Goal: Communication & Community: Answer question/provide support

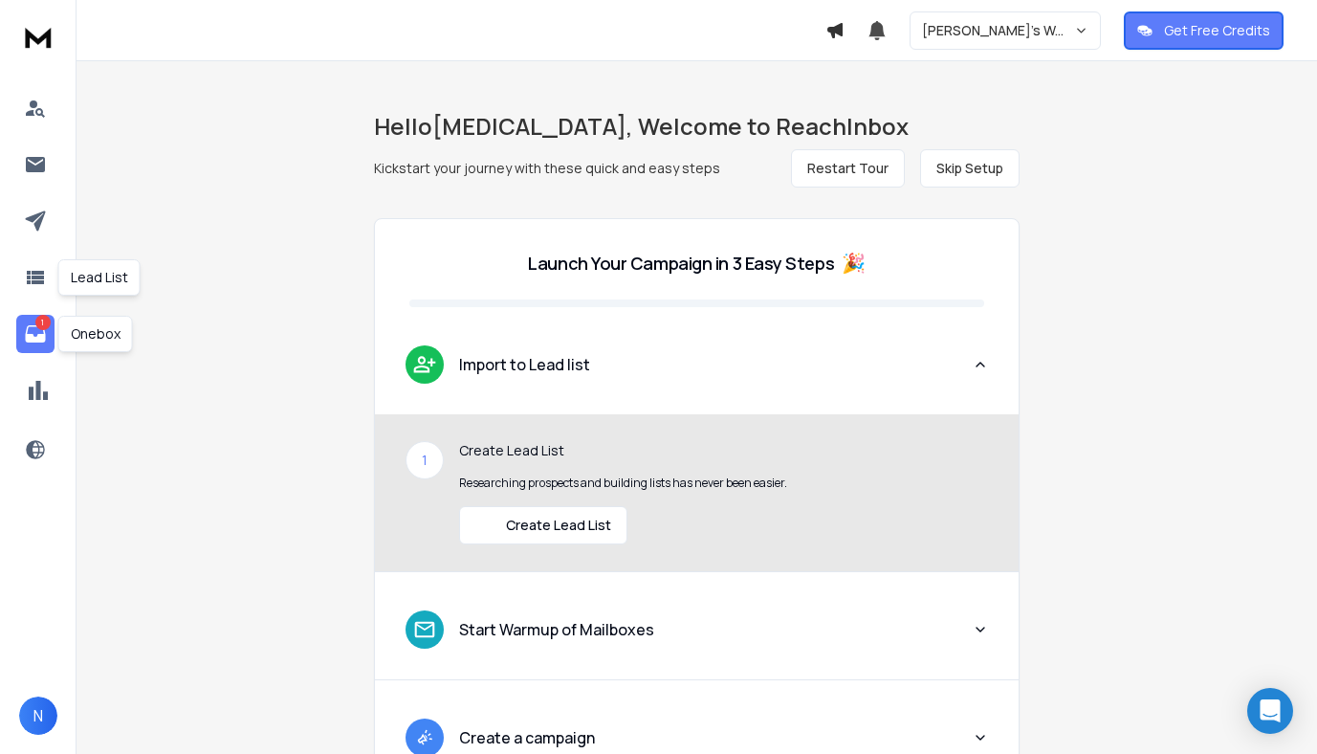
click at [31, 330] on icon at bounding box center [35, 333] width 23 height 23
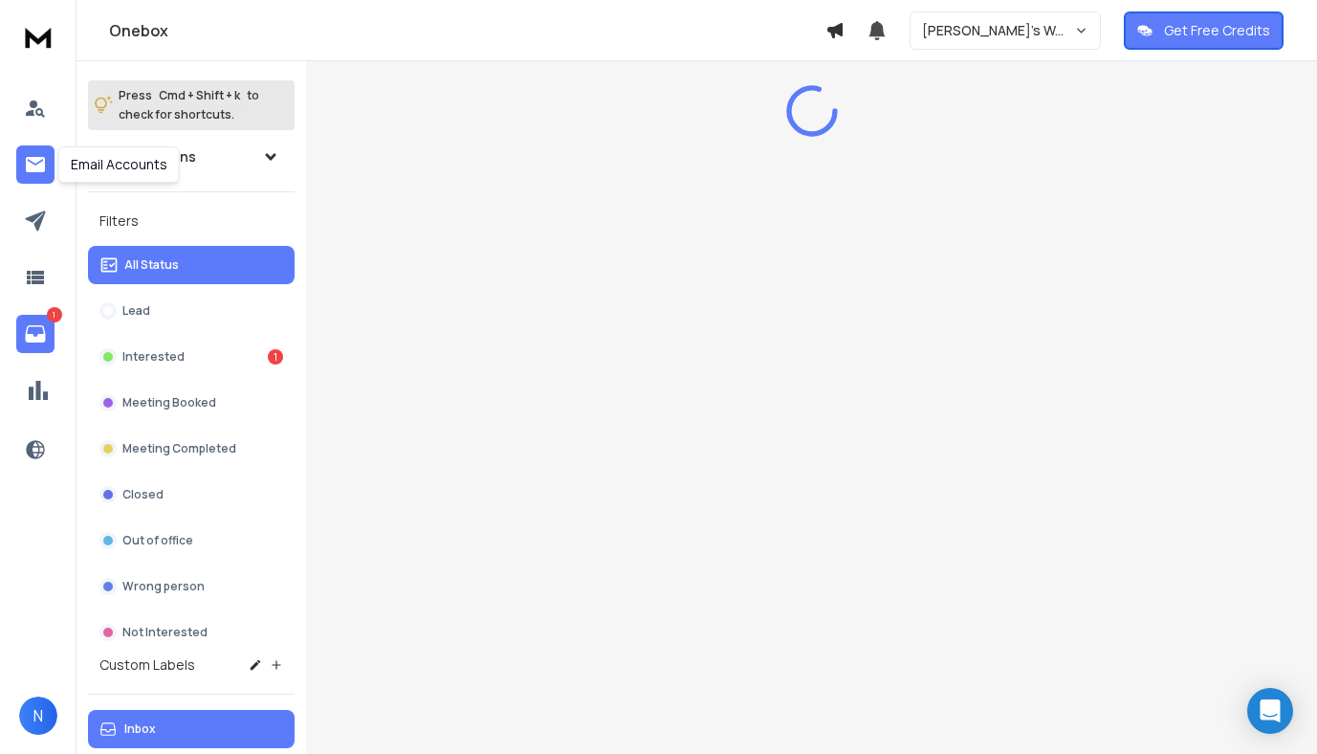
click at [41, 158] on icon at bounding box center [35, 164] width 19 height 15
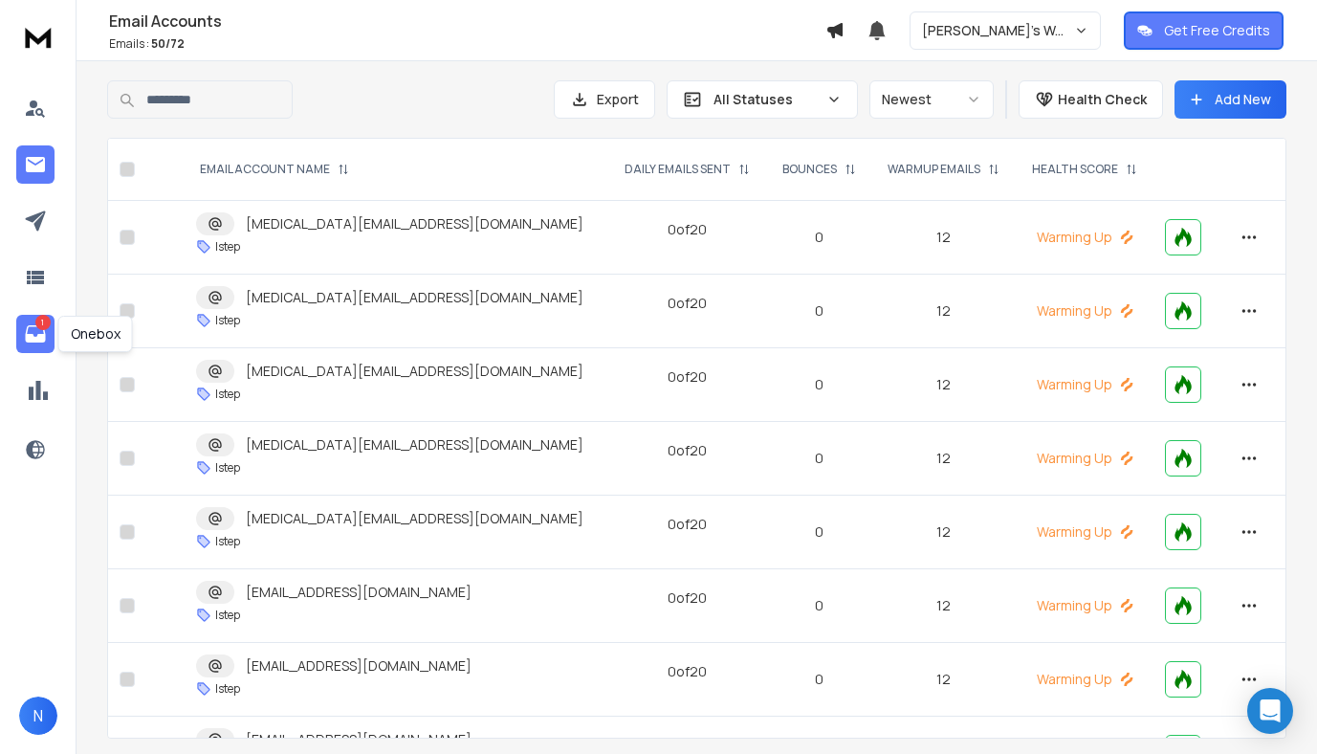
click at [46, 333] on icon at bounding box center [35, 333] width 23 height 23
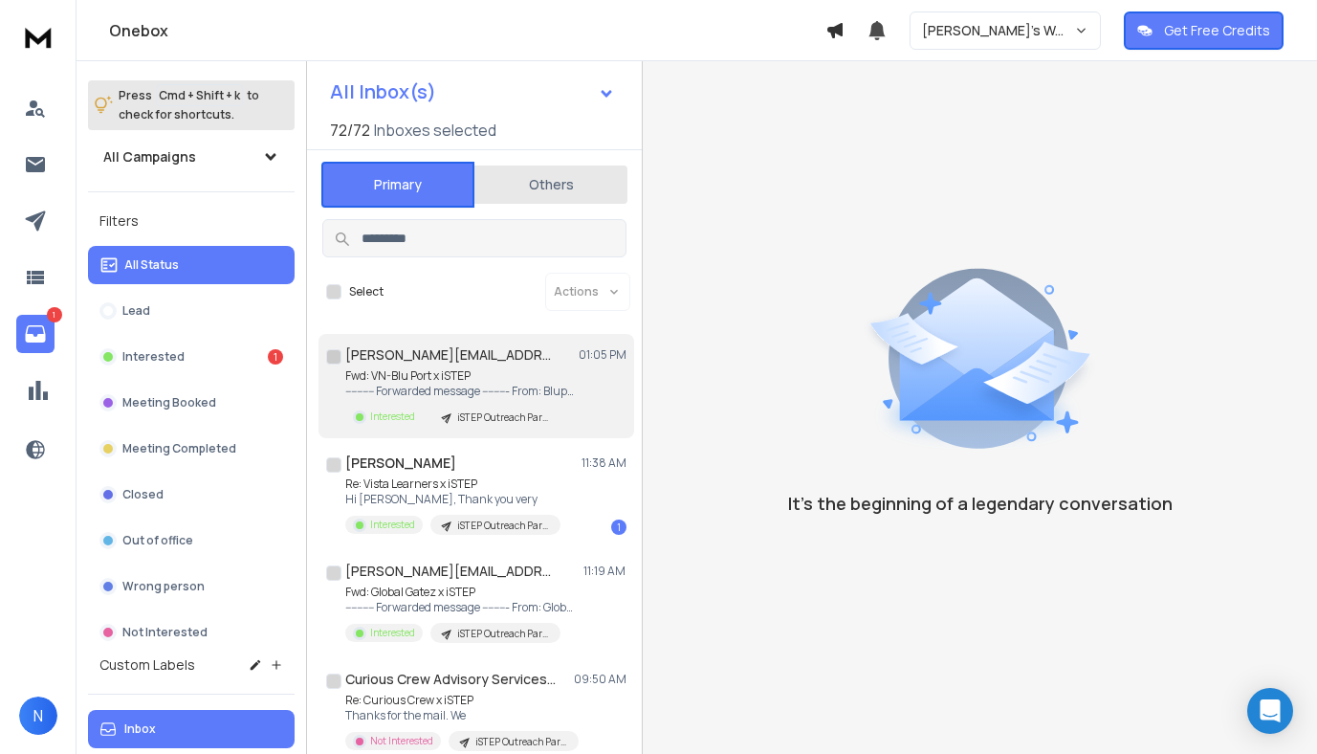
click at [404, 372] on p "Fwd: VN-Blu Port x iSTEP" at bounding box center [460, 375] width 230 height 15
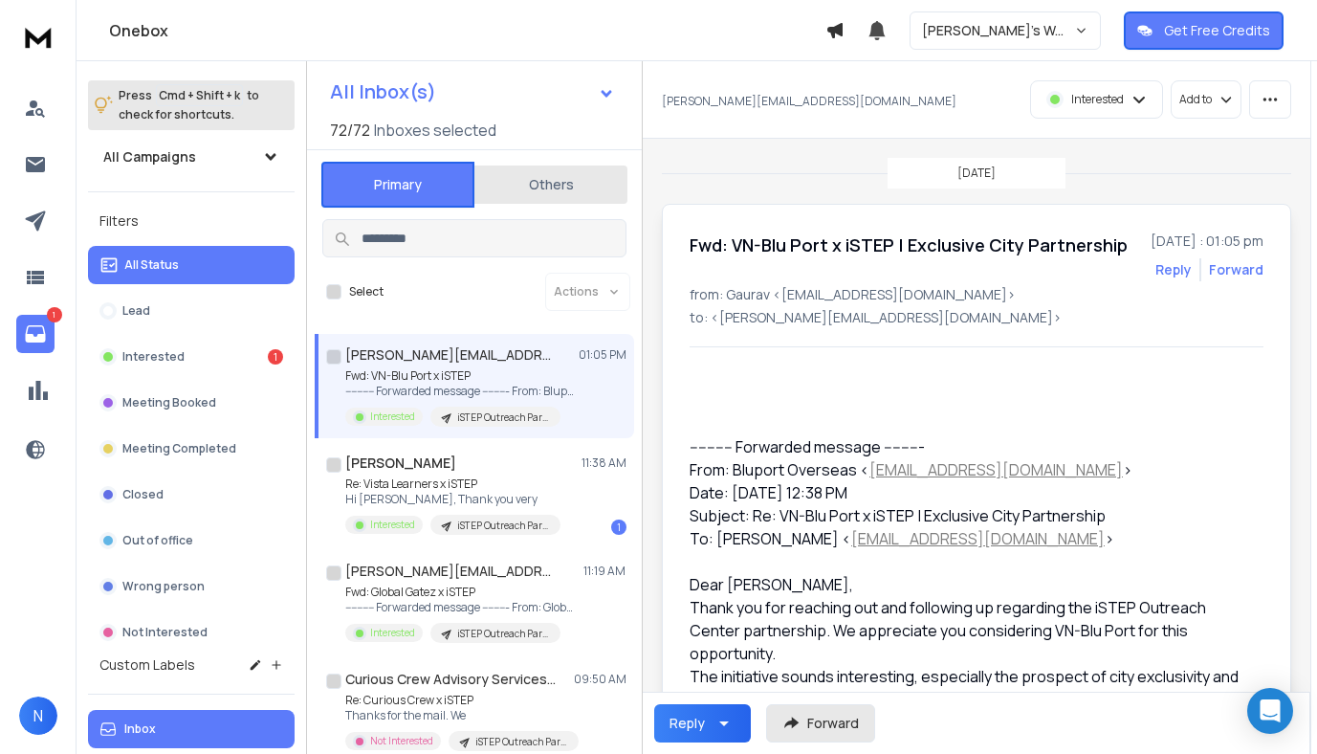
click at [785, 720] on icon at bounding box center [791, 723] width 17 height 17
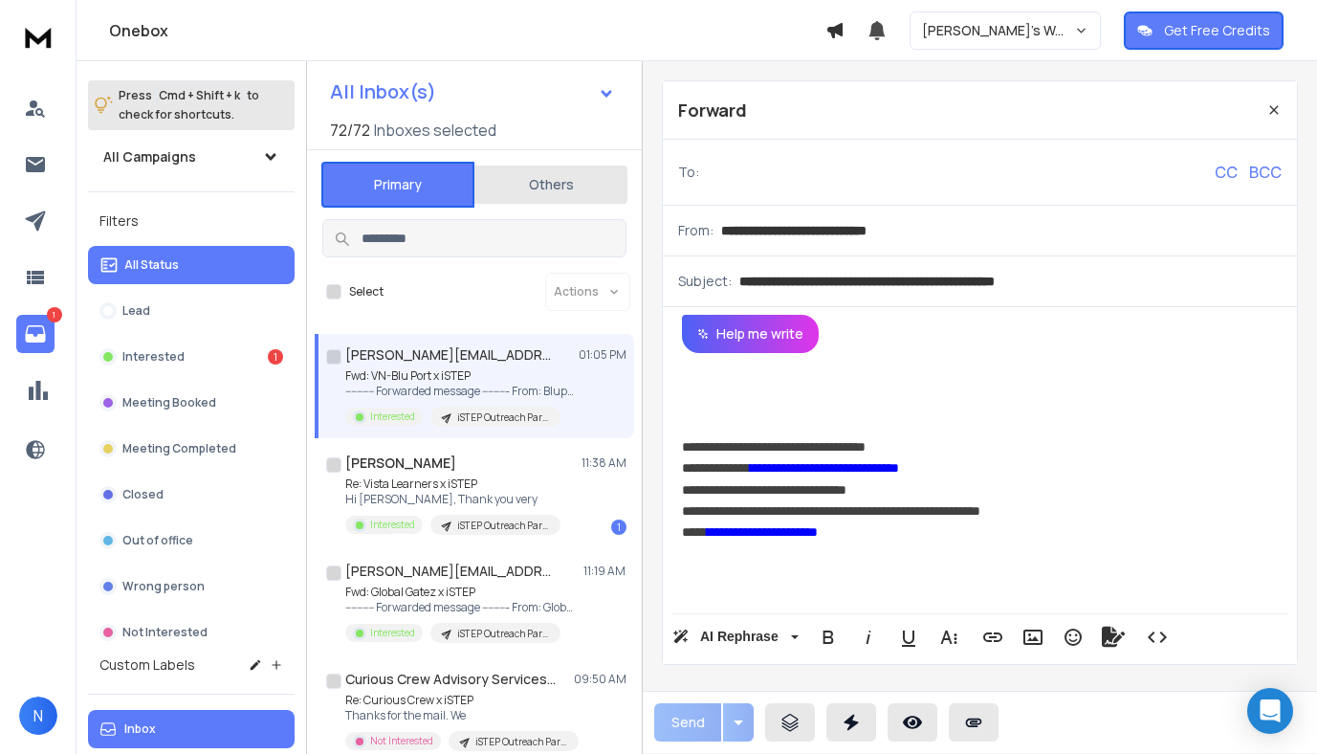
click at [750, 175] on input at bounding box center [774, 172] width 134 height 34
type input "**********"
click at [686, 729] on button "Send" at bounding box center [687, 722] width 67 height 38
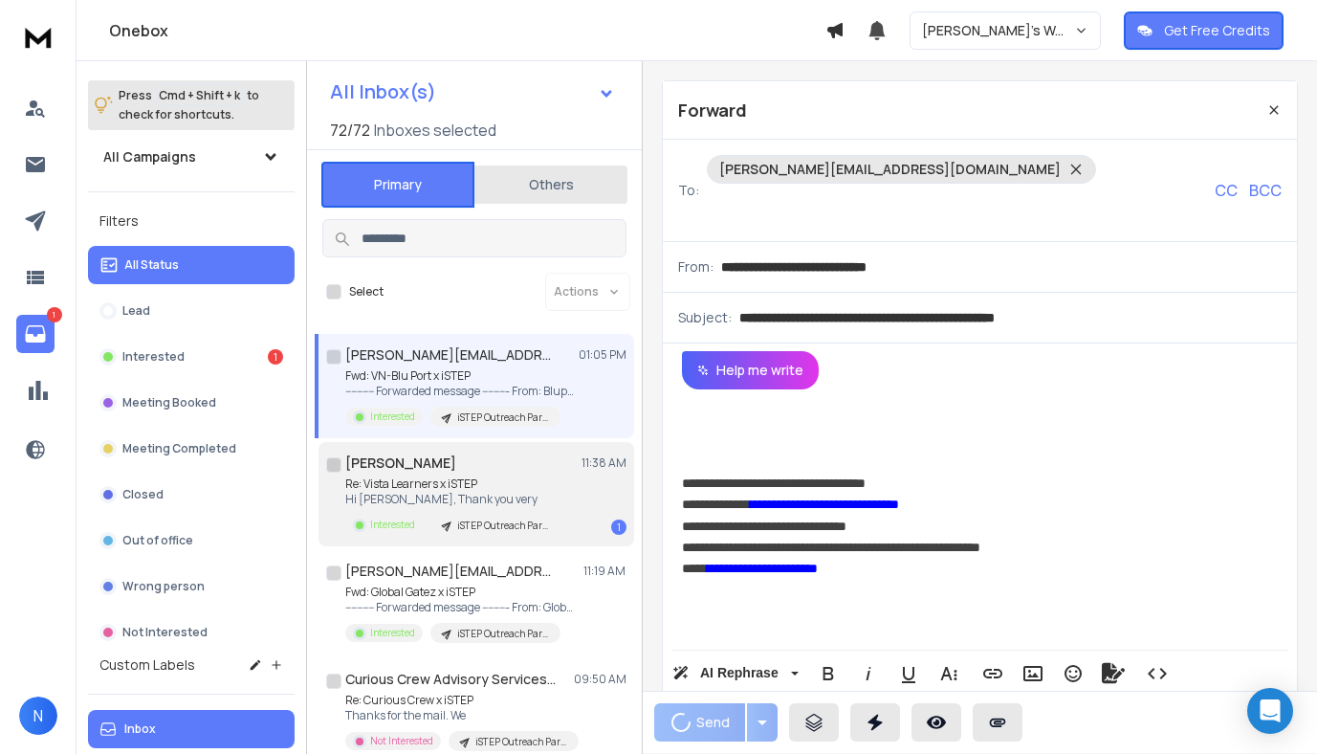
click at [471, 477] on p "Re: Vista Learners x iSTEP" at bounding box center [452, 483] width 215 height 15
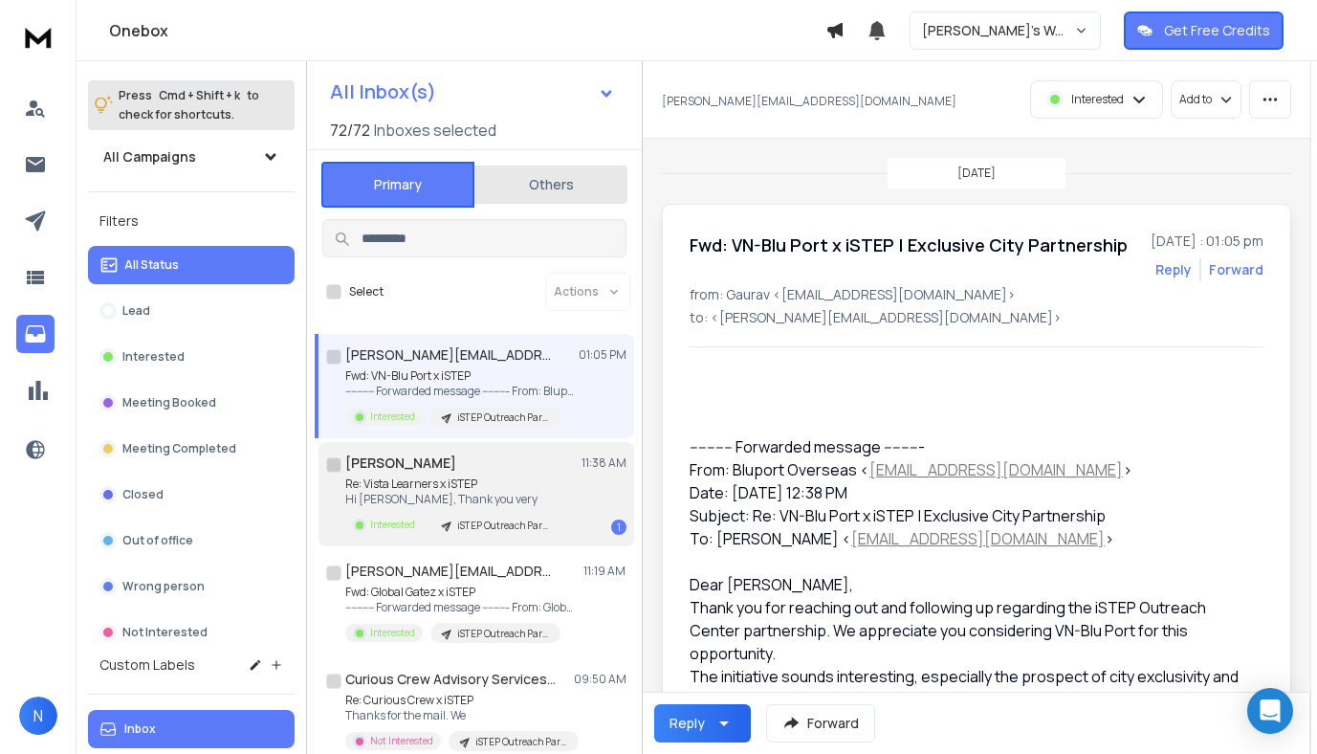
click at [463, 481] on p "Re: Vista Learners x iSTEP" at bounding box center [452, 483] width 215 height 15
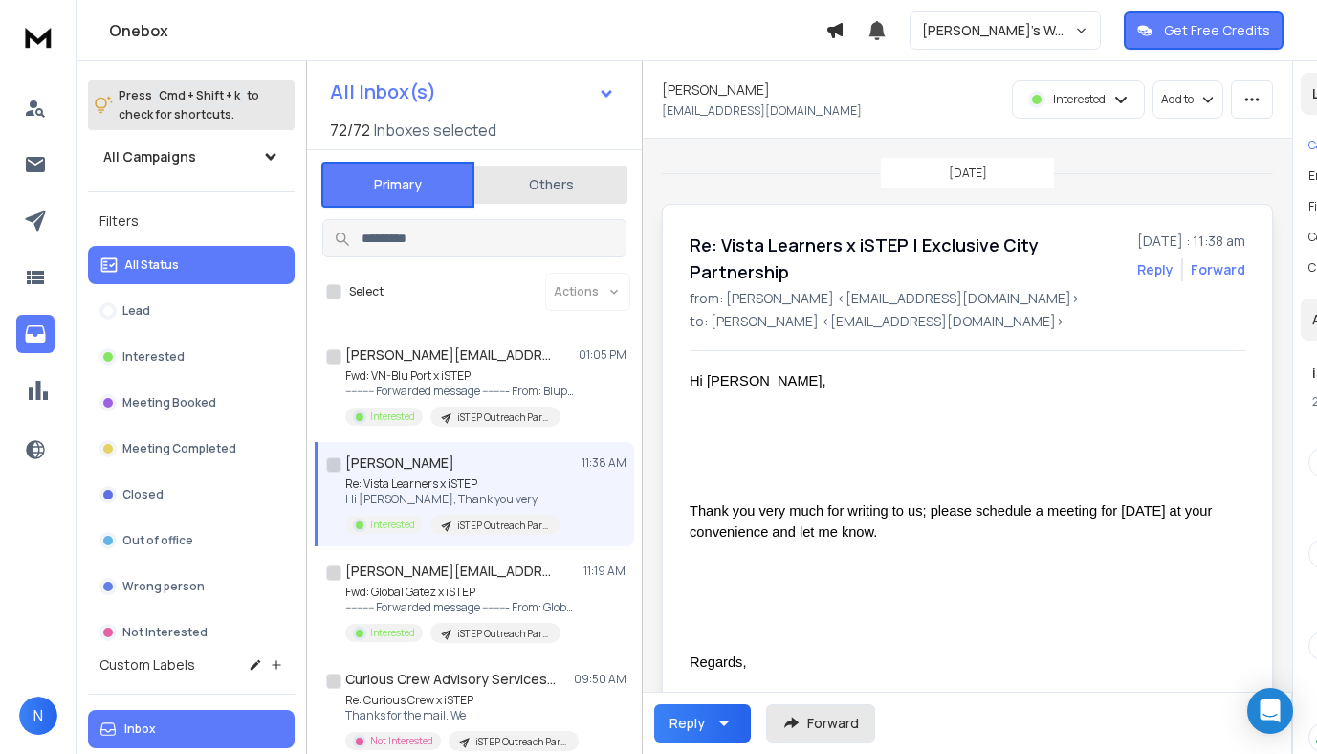
click at [818, 725] on button "Forward" at bounding box center [820, 723] width 109 height 38
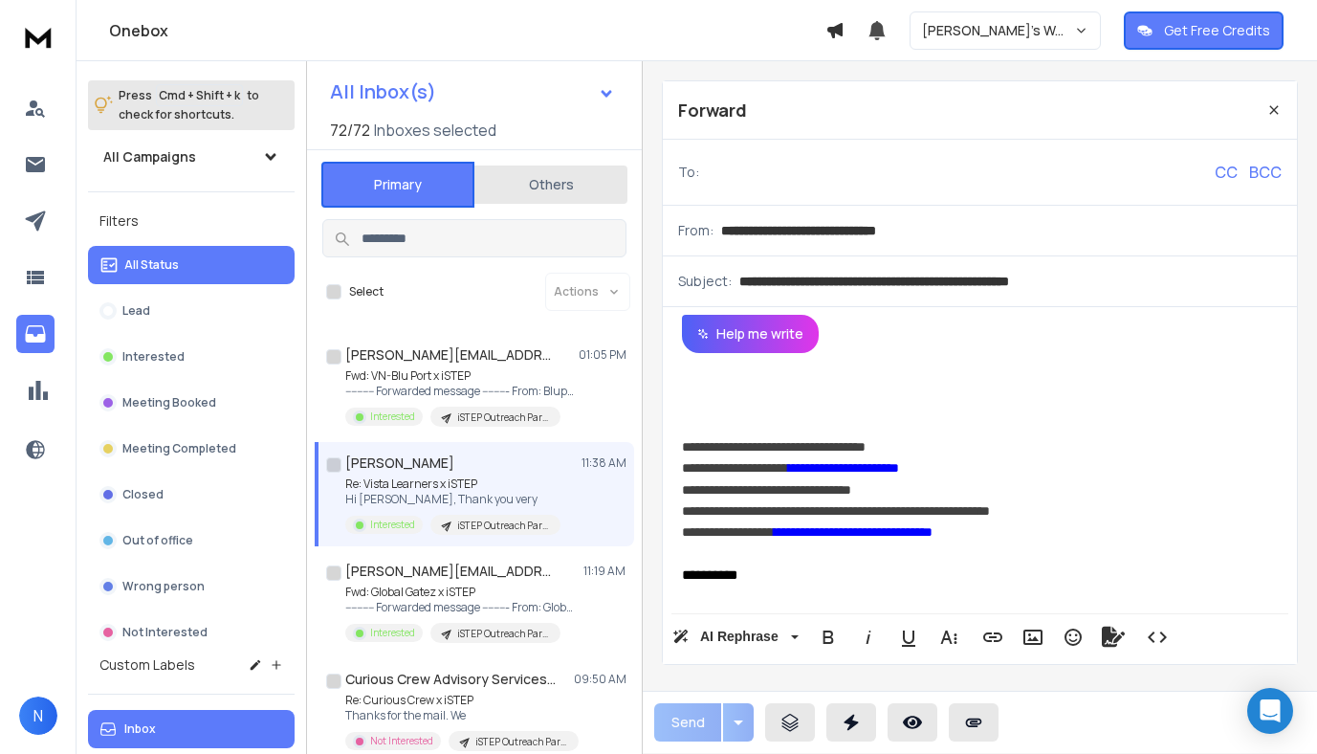
click at [767, 189] on div "To: CC BCC" at bounding box center [980, 172] width 634 height 65
click at [785, 171] on input at bounding box center [774, 172] width 134 height 34
type input "**********"
click at [687, 734] on button "Send" at bounding box center [687, 722] width 67 height 38
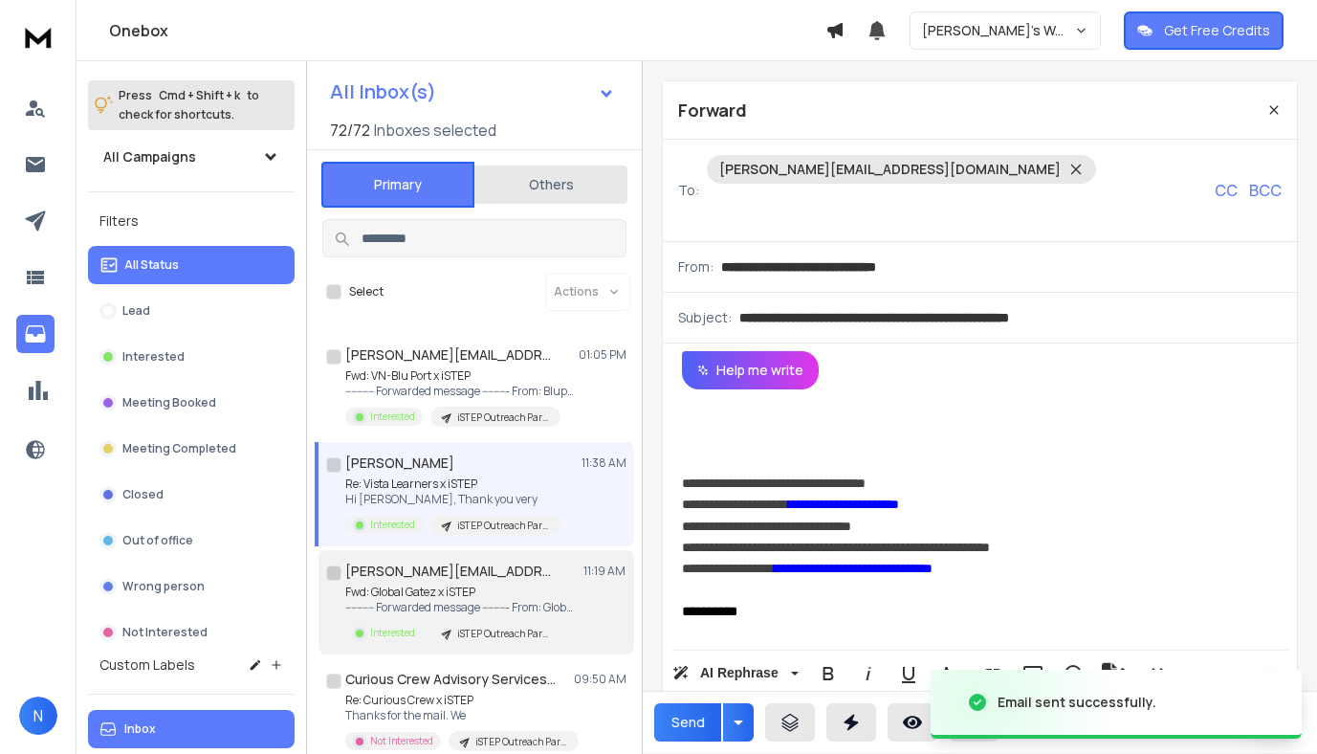
click at [475, 600] on p "---------- Forwarded message --------- From: Global" at bounding box center [460, 607] width 230 height 15
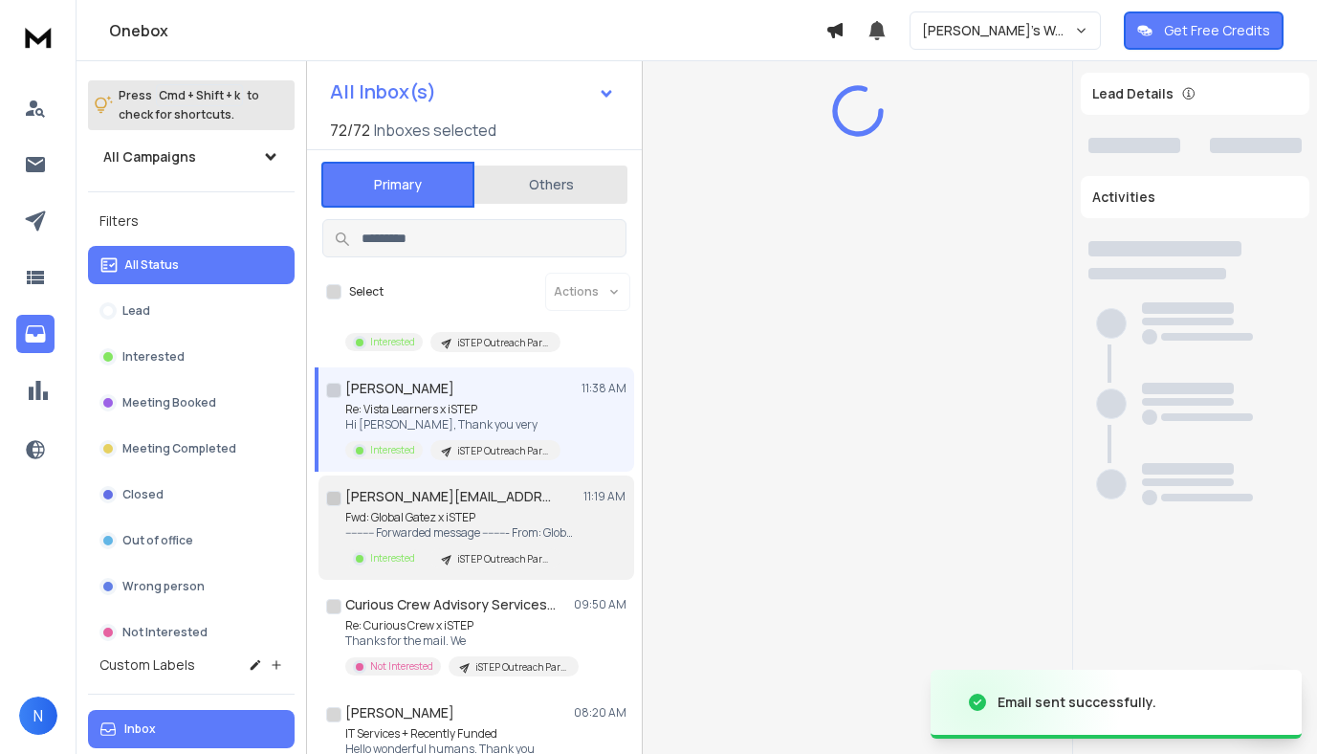
scroll to position [100, 0]
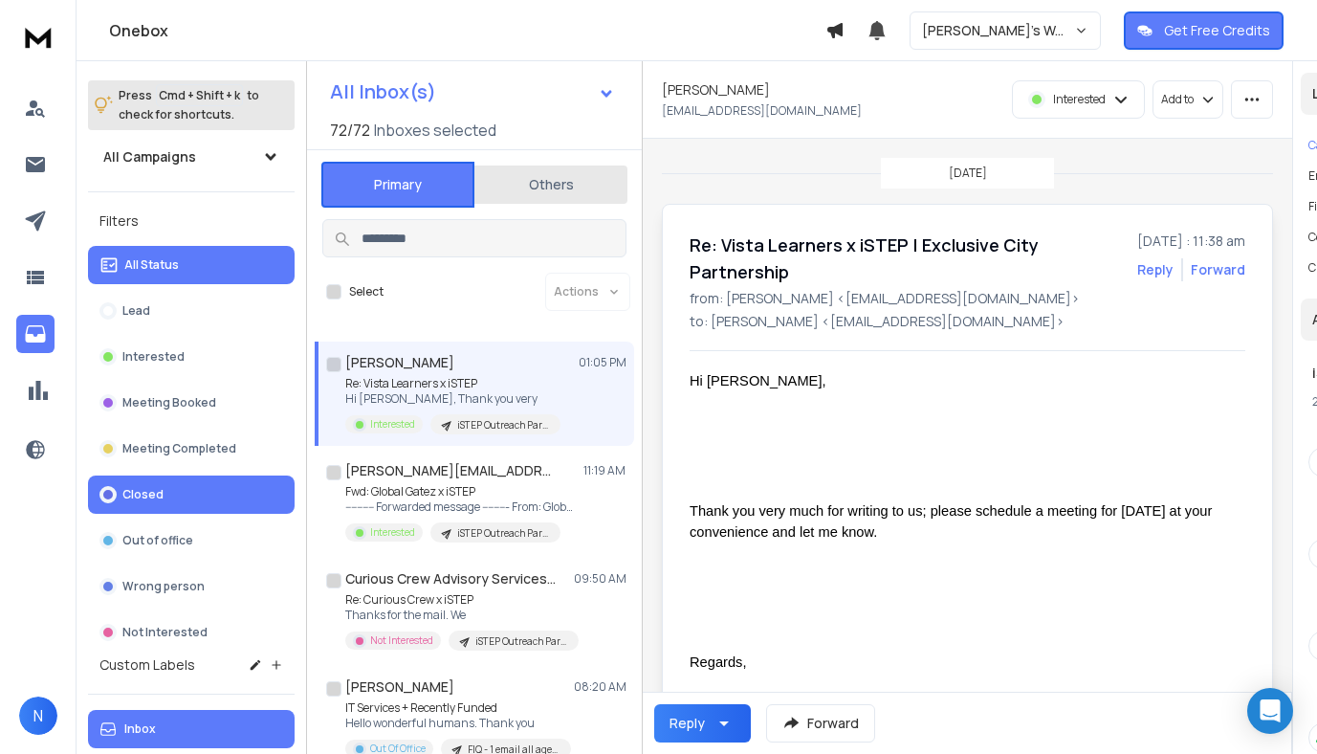
click at [283, 494] on button "Closed" at bounding box center [191, 494] width 207 height 38
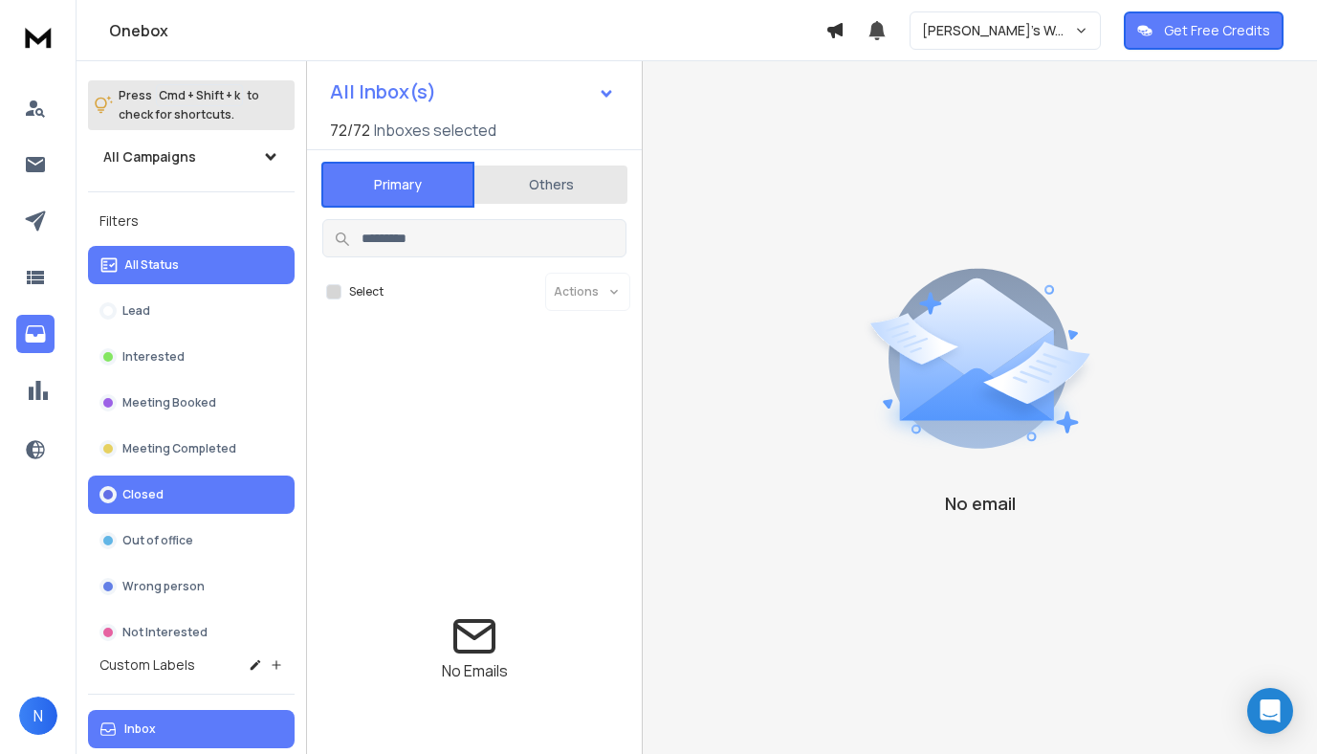
click at [197, 254] on button "All Status" at bounding box center [191, 265] width 207 height 38
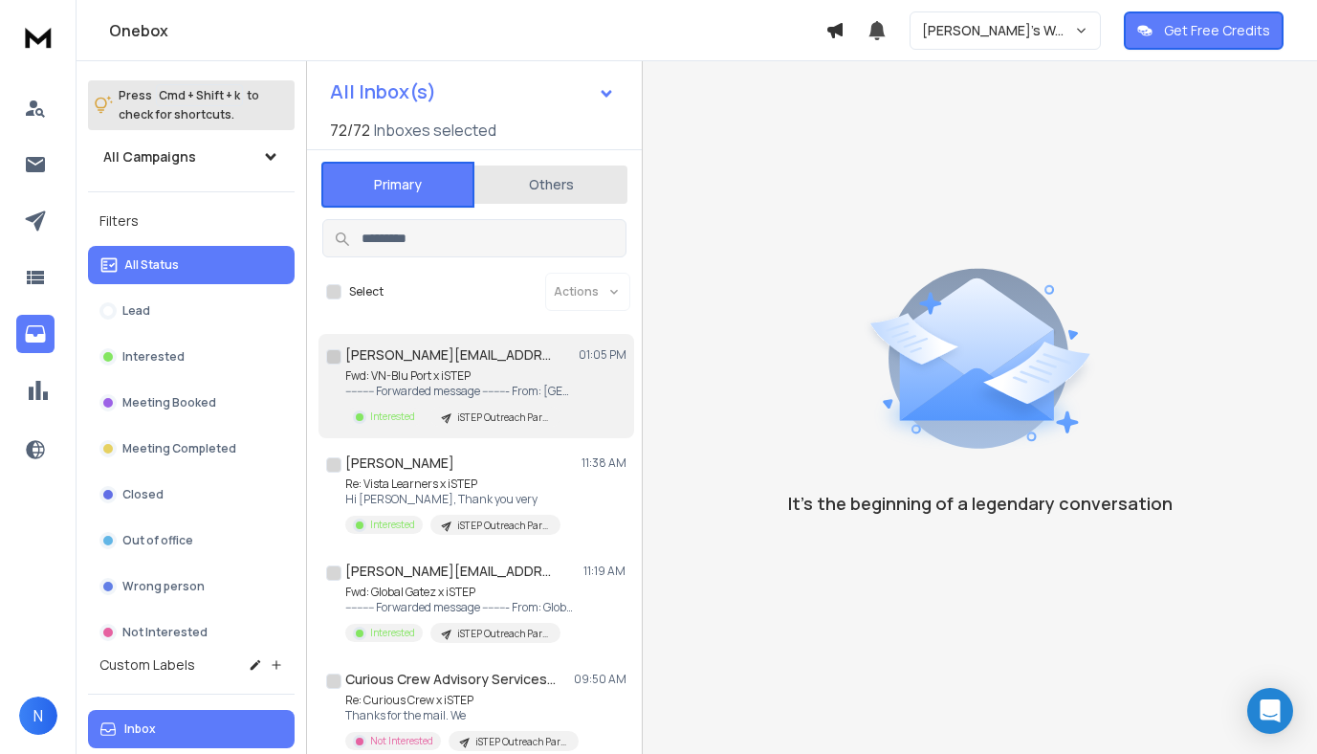
click at [437, 392] on p "---------- Forwarded message --------- From: [GEOGRAPHIC_DATA]" at bounding box center [460, 391] width 230 height 15
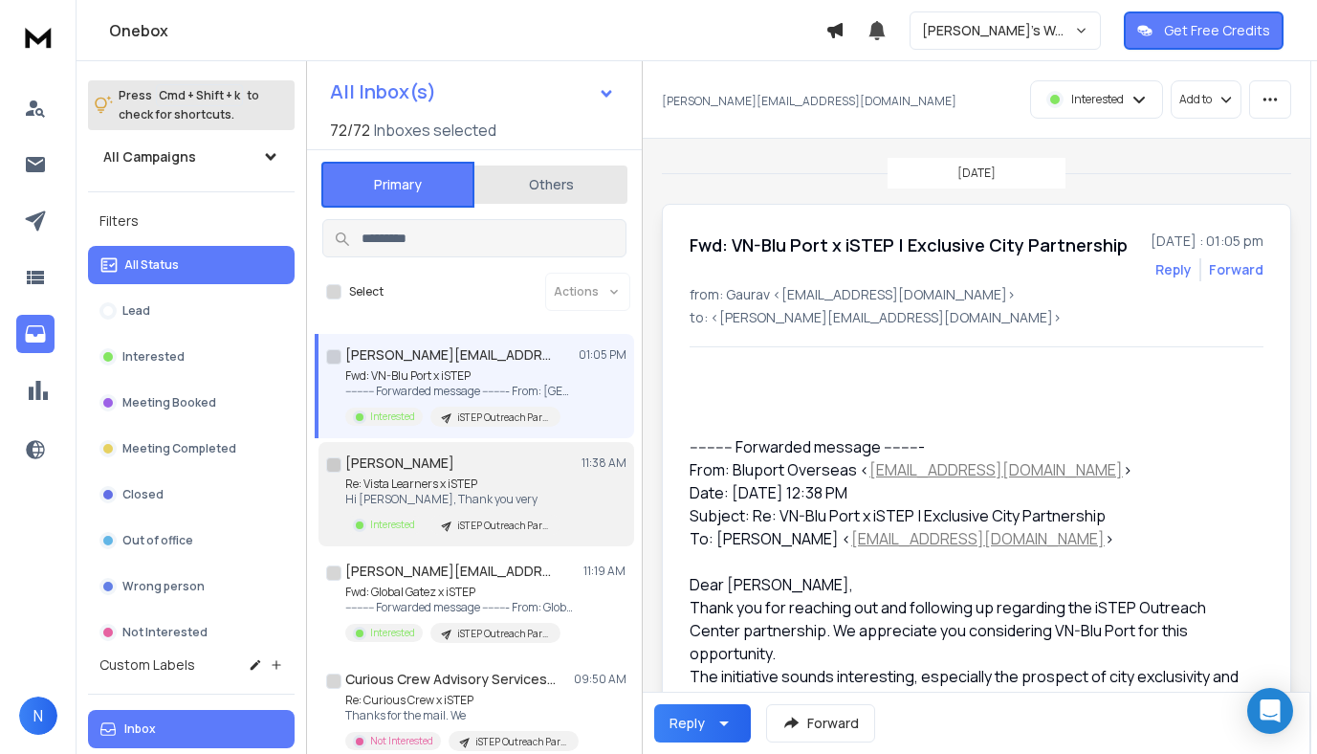
click at [457, 506] on p "Hi [PERSON_NAME], Thank you very" at bounding box center [452, 499] width 215 height 15
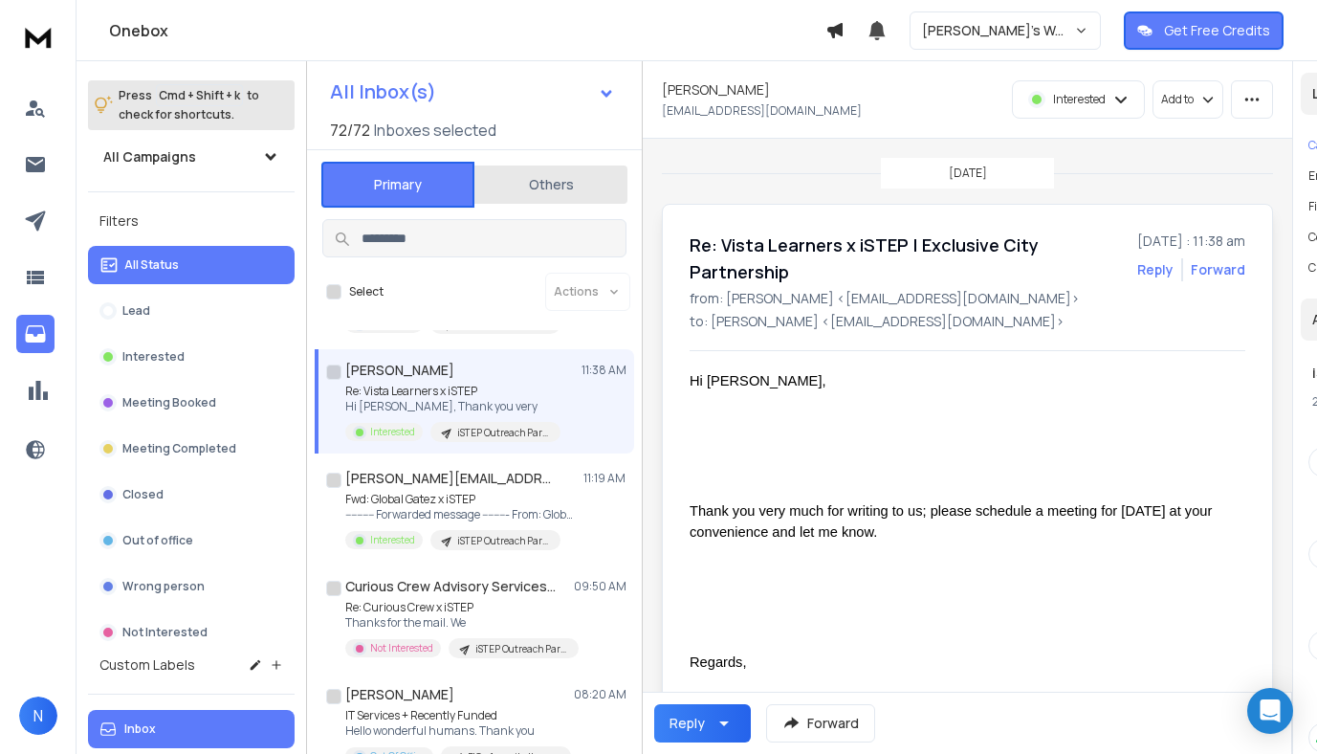
scroll to position [94, 0]
click at [457, 506] on p "---------- Forwarded message --------- From: Global" at bounding box center [460, 513] width 230 height 15
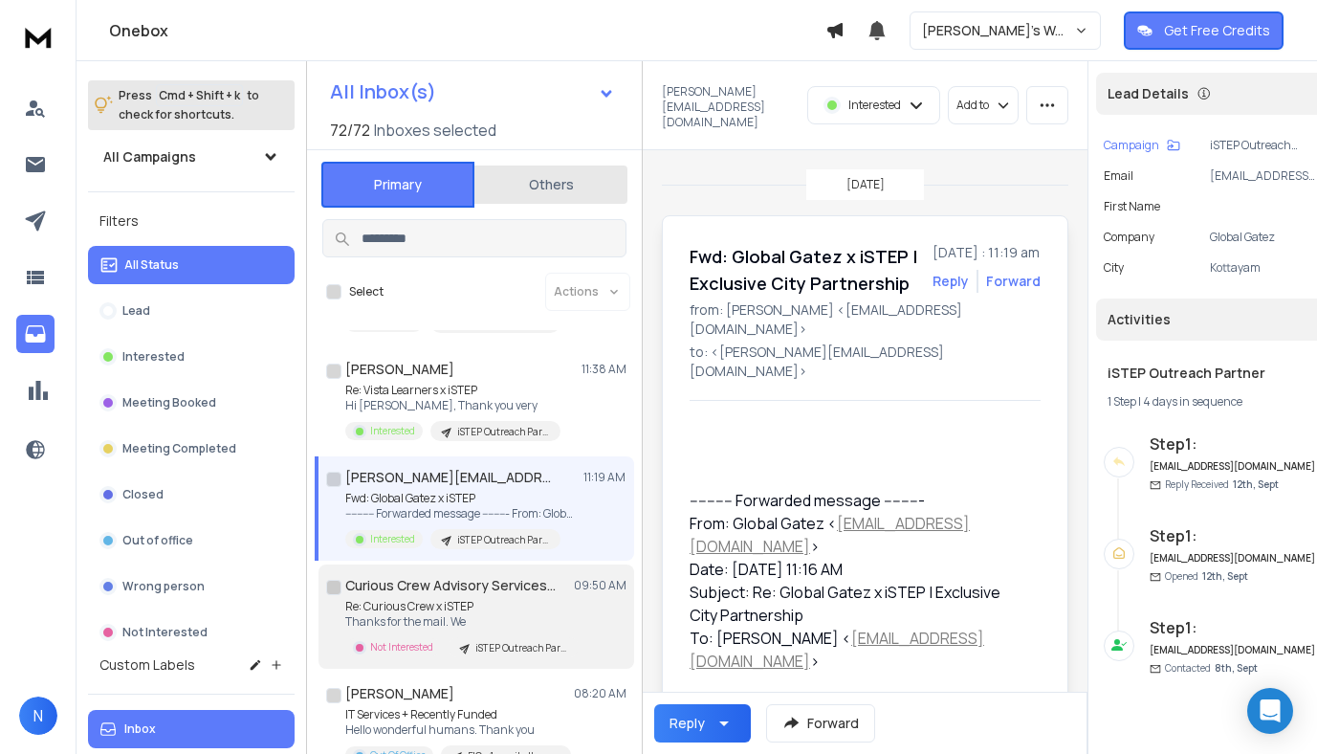
click at [471, 618] on p "Thanks for the mail. We" at bounding box center [460, 621] width 230 height 15
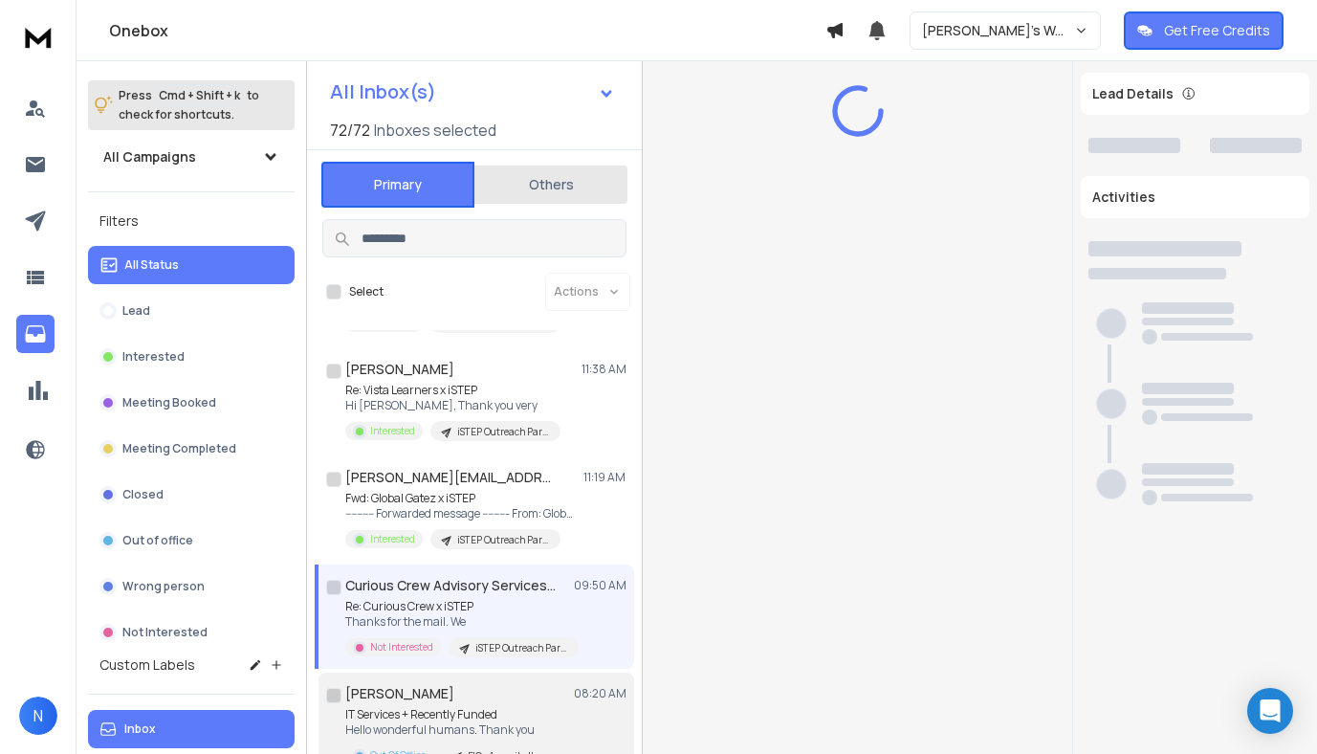
click at [426, 716] on p "IT Services + Recently Funded" at bounding box center [458, 714] width 226 height 15
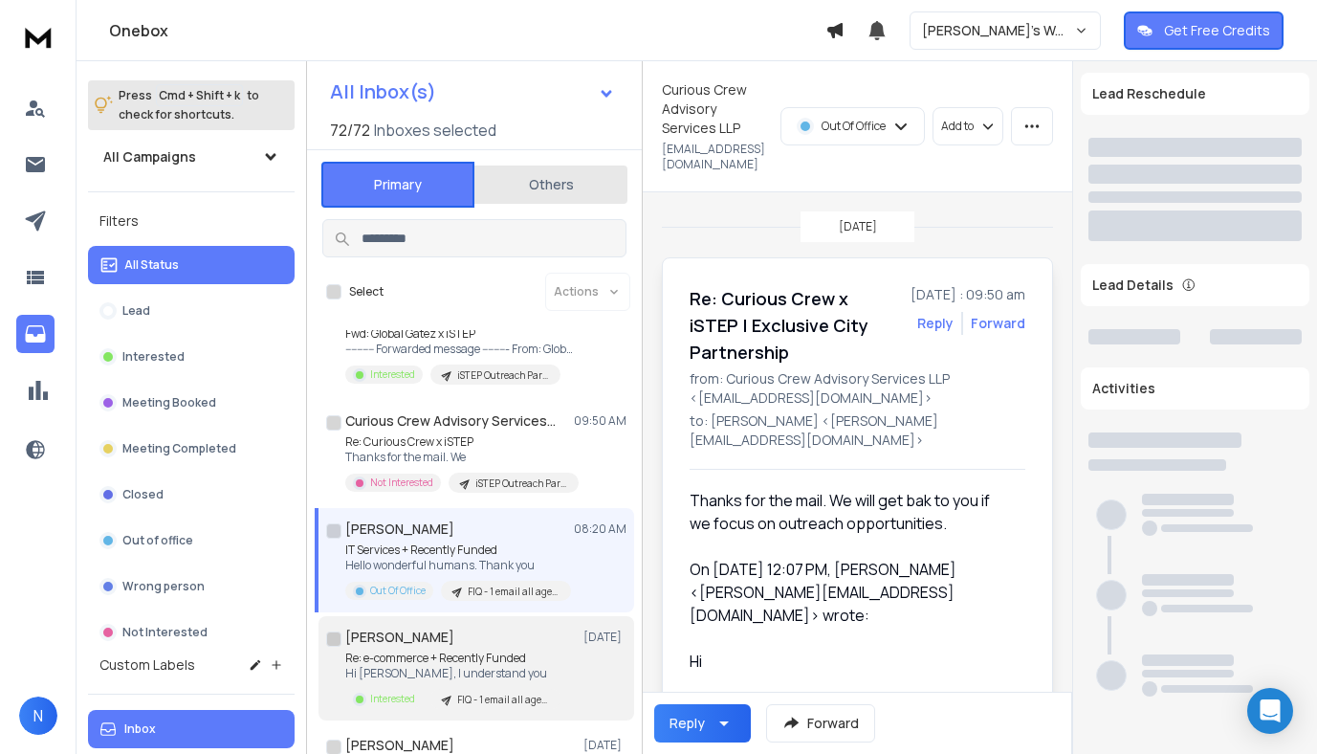
click at [466, 644] on div "[PERSON_NAME] [DATE]" at bounding box center [485, 637] width 281 height 19
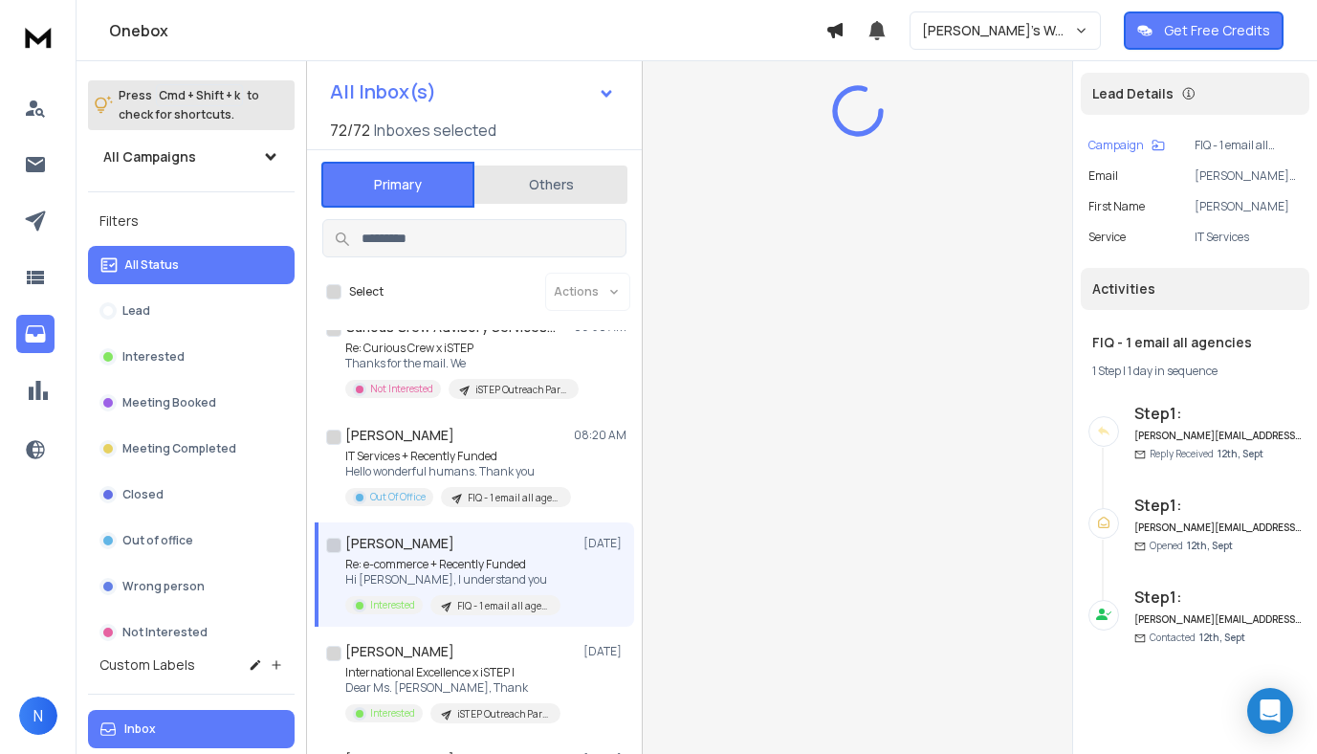
scroll to position [384, 0]
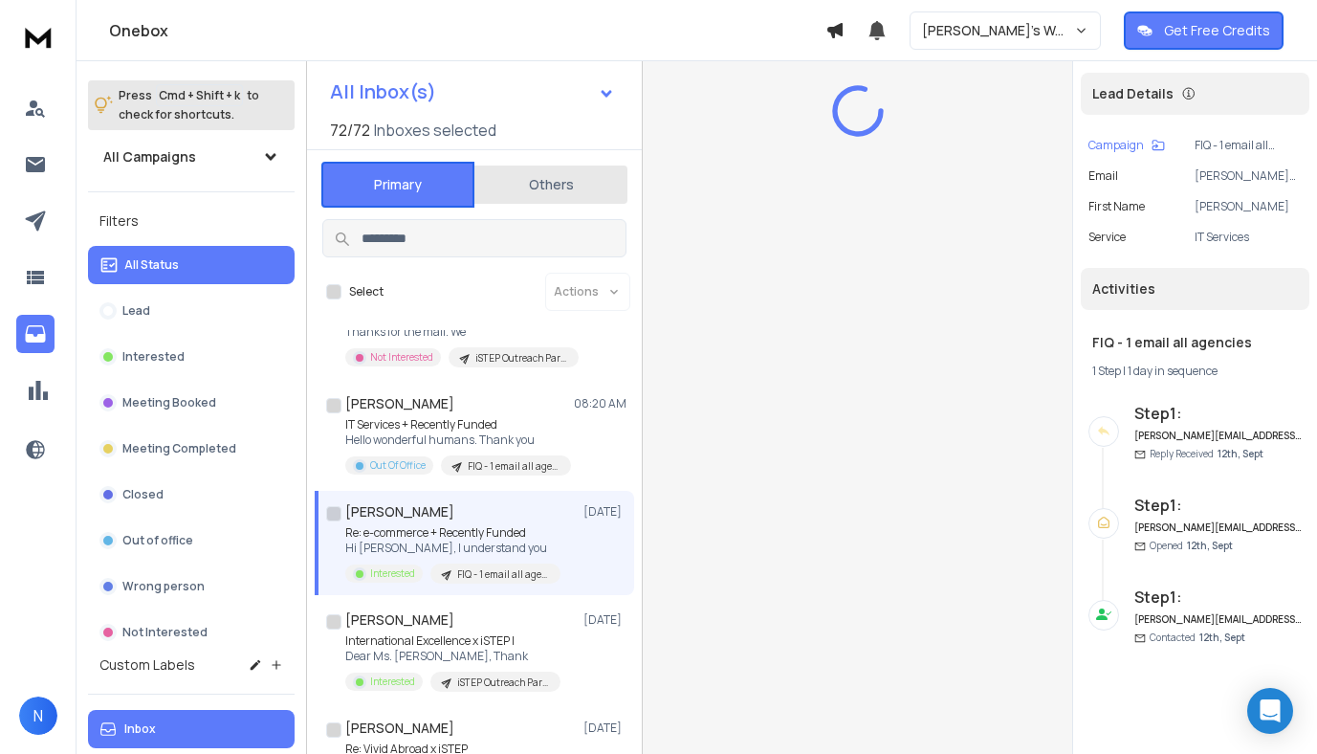
click at [466, 644] on p "International Excellence x iSTEP |" at bounding box center [452, 640] width 215 height 15
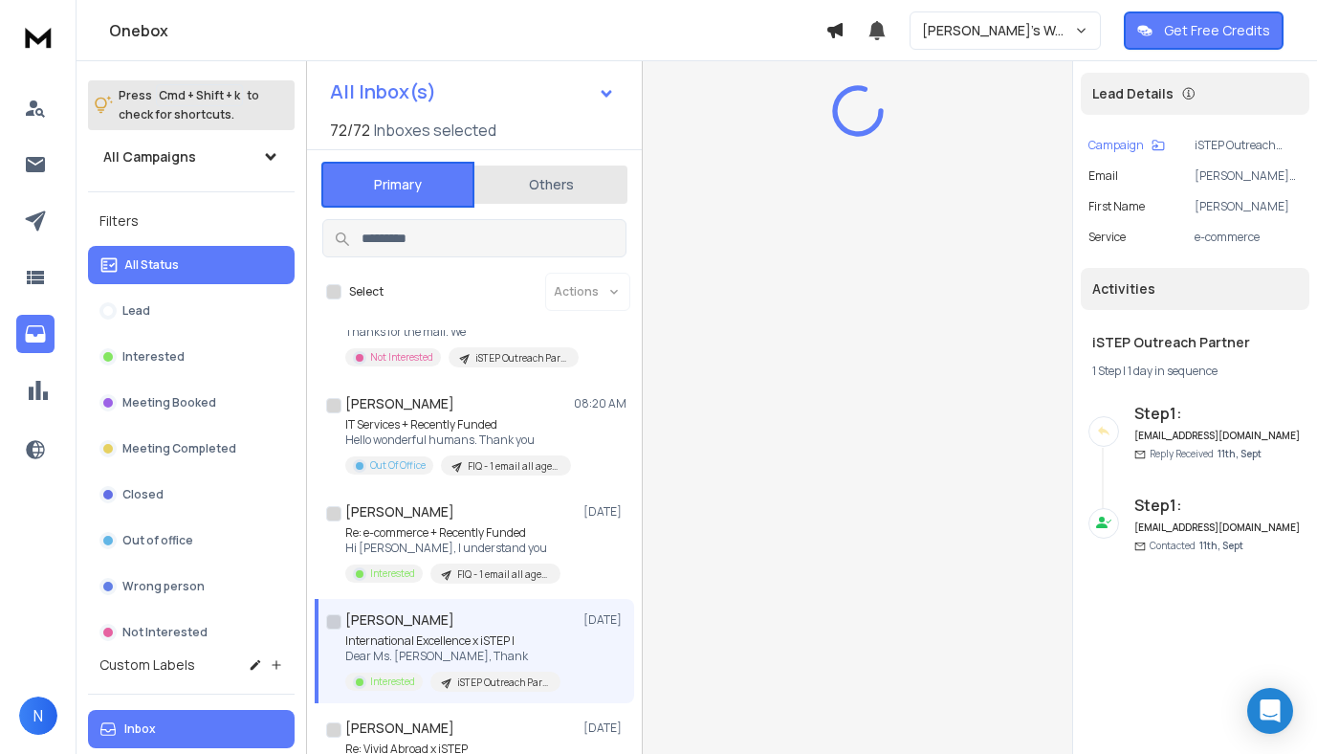
click at [527, 187] on button "Others" at bounding box center [551, 185] width 153 height 42
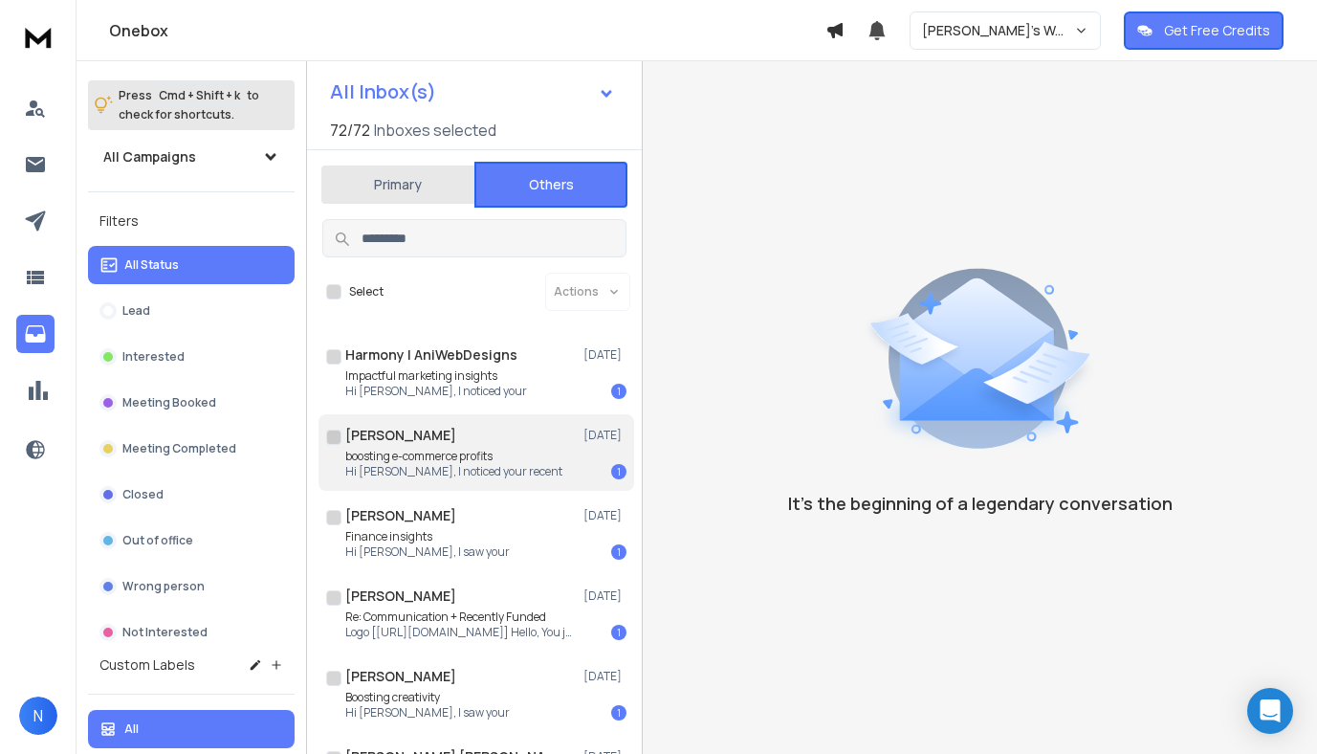
click at [393, 451] on p "boosting e-commerce profits" at bounding box center [453, 456] width 217 height 15
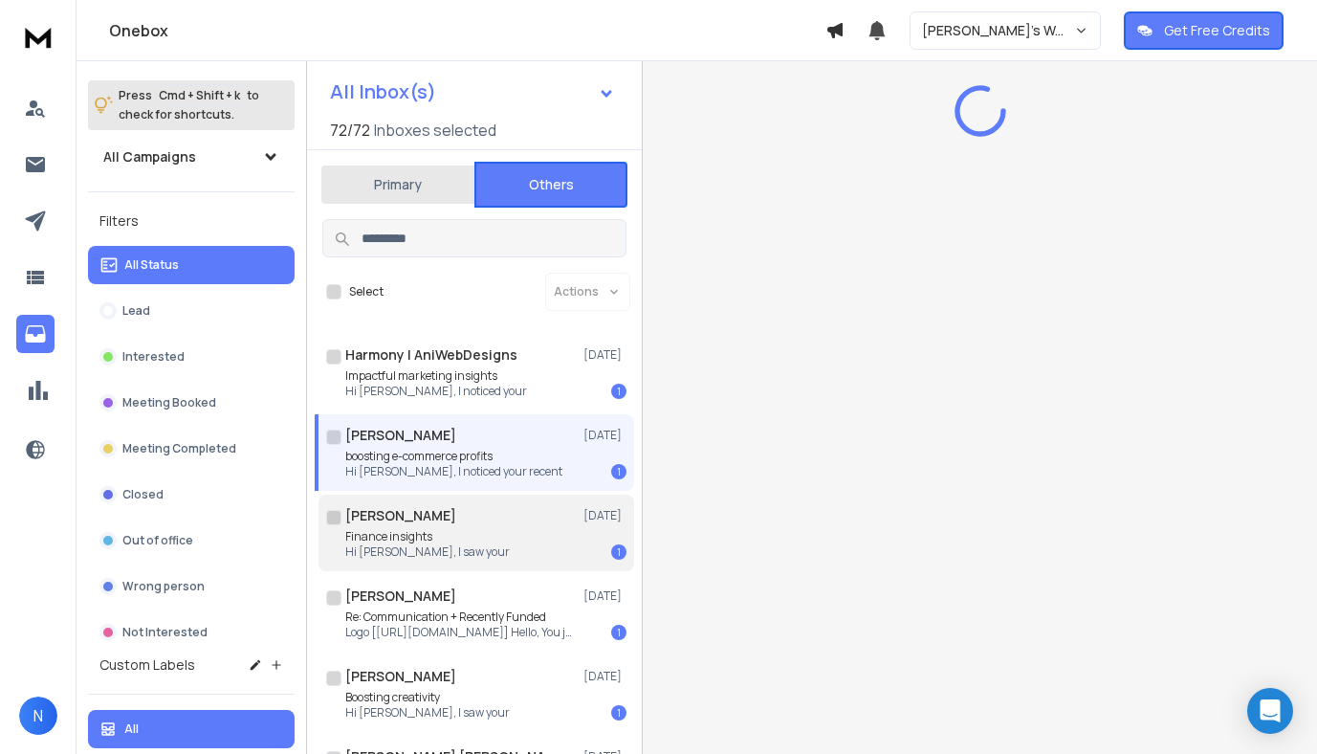
click at [386, 538] on p "Finance insights" at bounding box center [427, 536] width 165 height 15
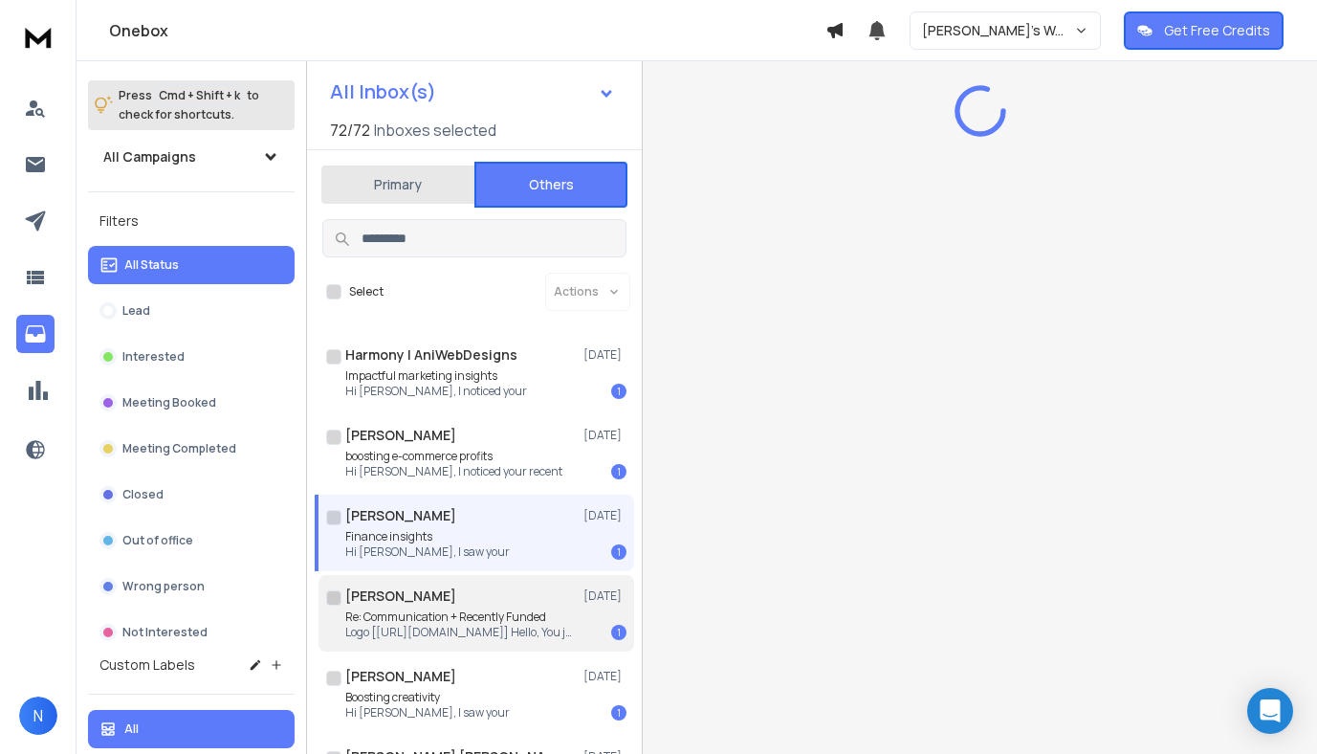
click at [460, 606] on div "[PERSON_NAME] [DATE] Re: Communication + Recently Funded Logo [[URL][DOMAIN_NAM…" at bounding box center [485, 613] width 281 height 54
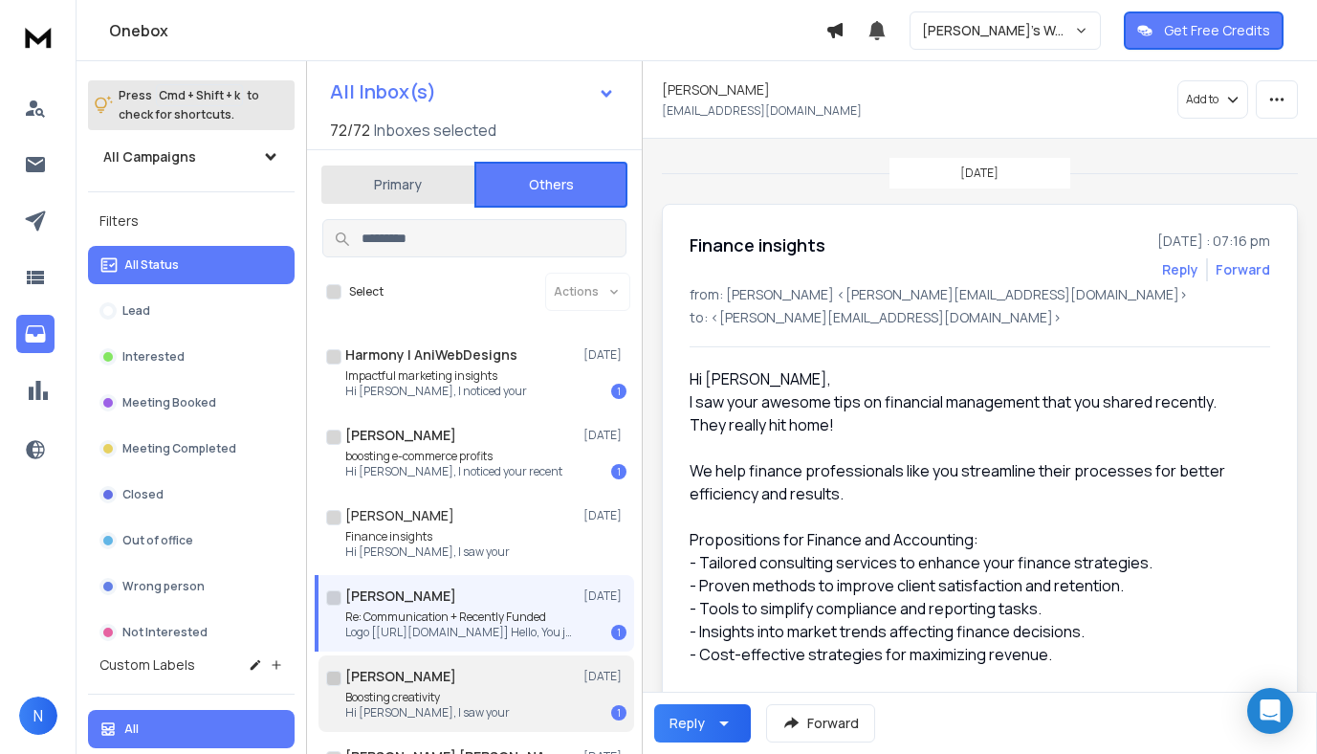
click at [433, 674] on h1 "[PERSON_NAME]" at bounding box center [400, 676] width 111 height 19
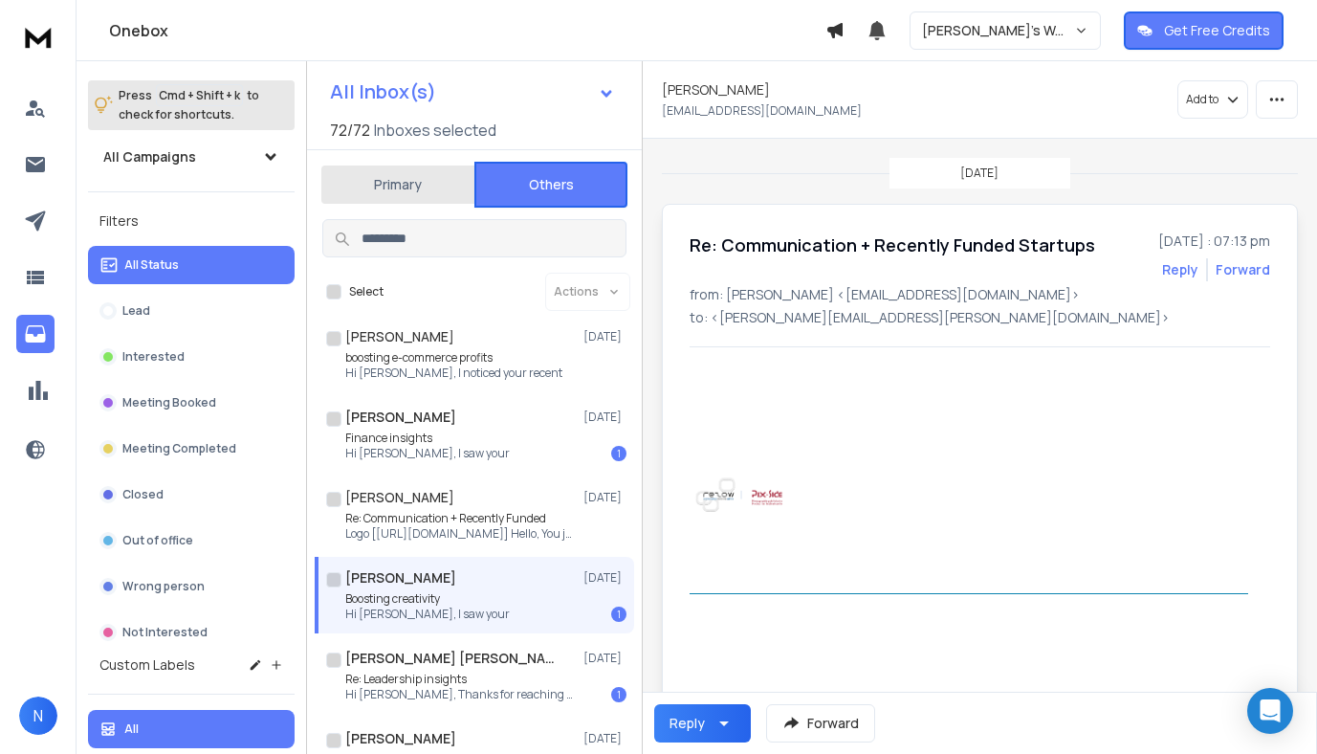
click at [433, 674] on p "Re: Leadership insights" at bounding box center [460, 679] width 230 height 15
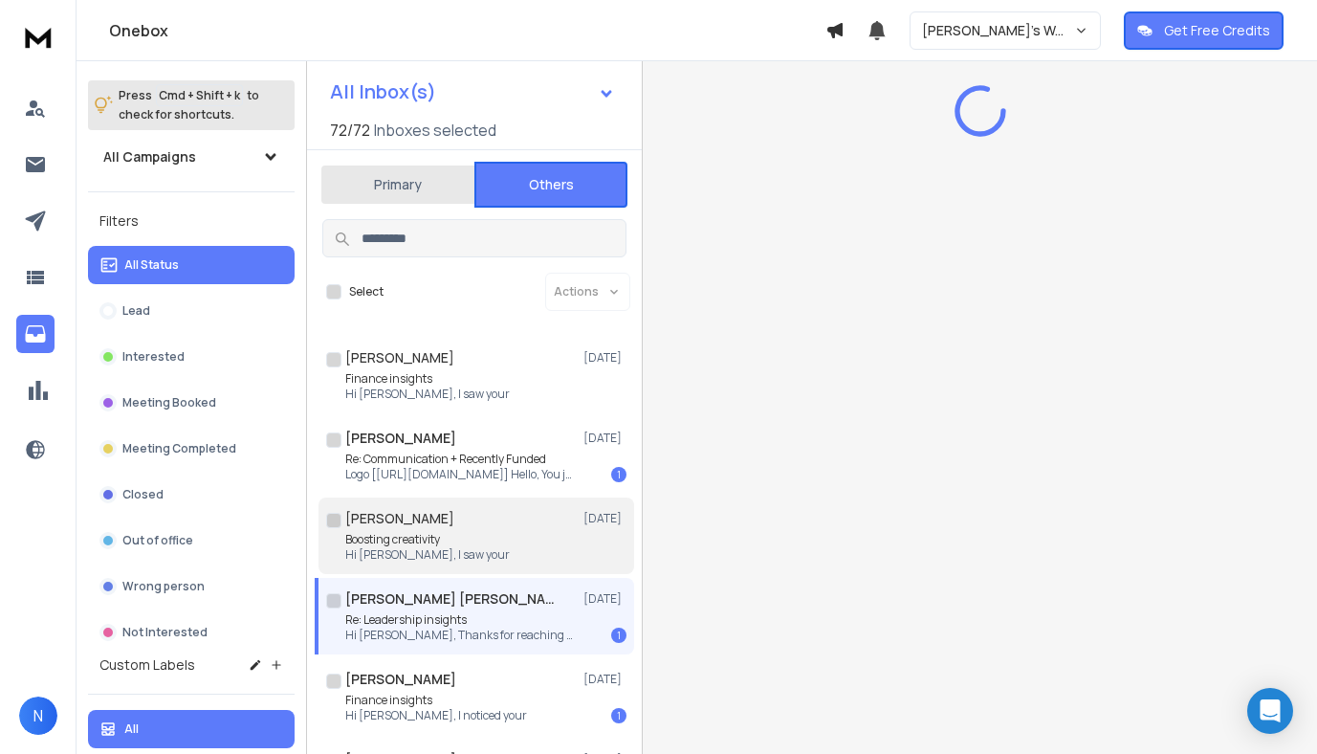
click at [433, 674] on h1 "[PERSON_NAME]" at bounding box center [400, 679] width 111 height 19
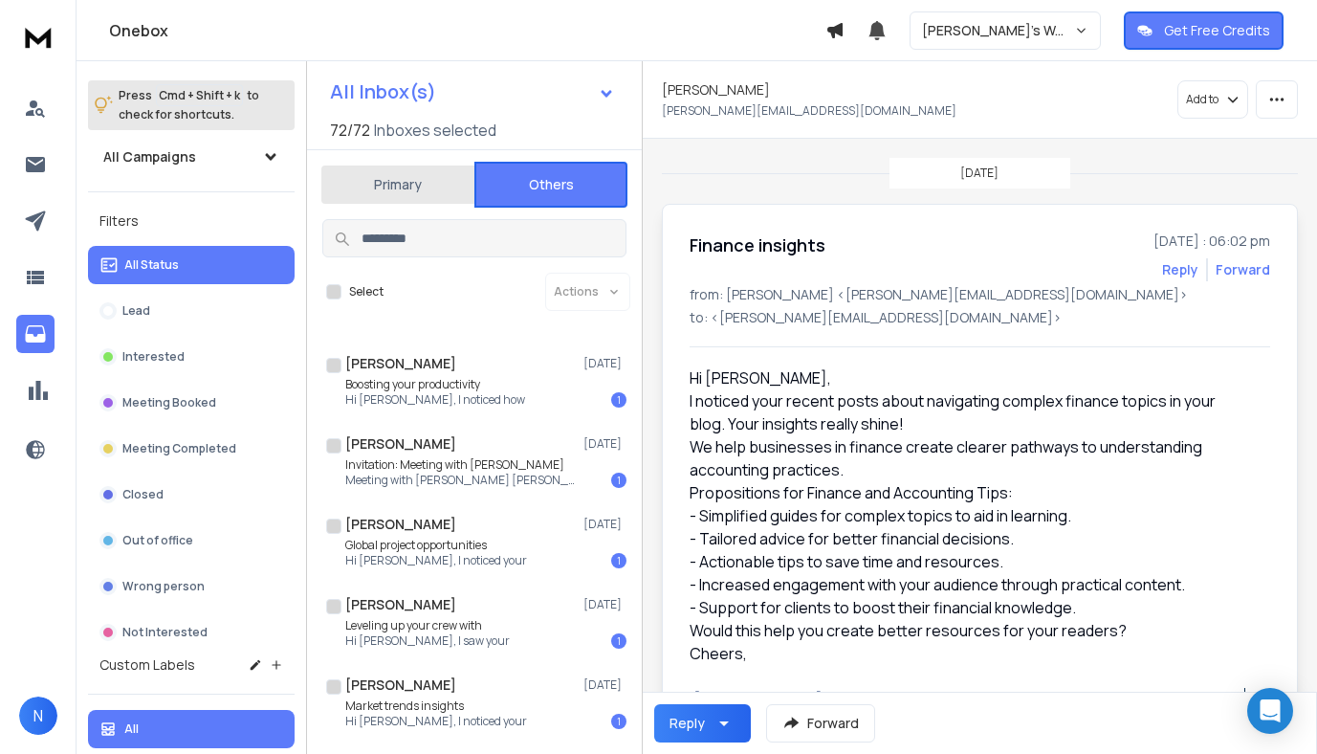
scroll to position [778, 0]
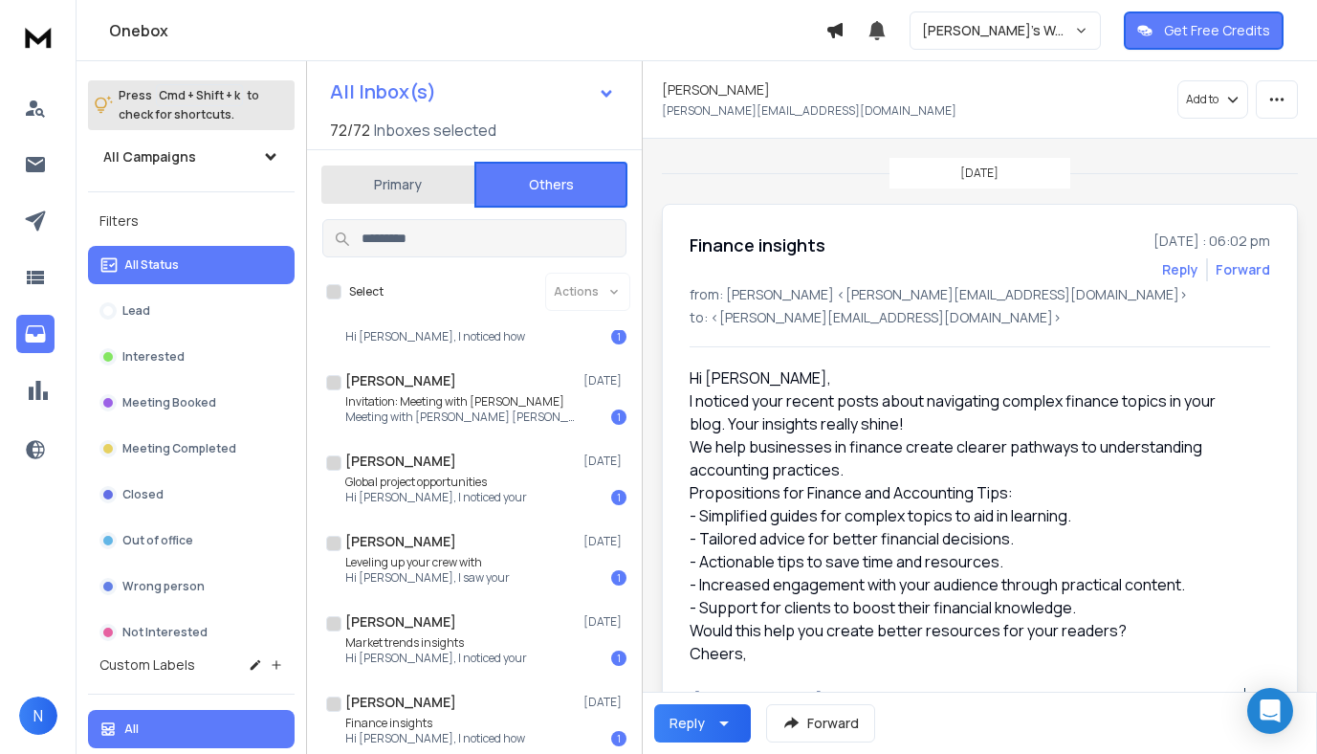
click at [368, 180] on button "Primary" at bounding box center [397, 185] width 153 height 42
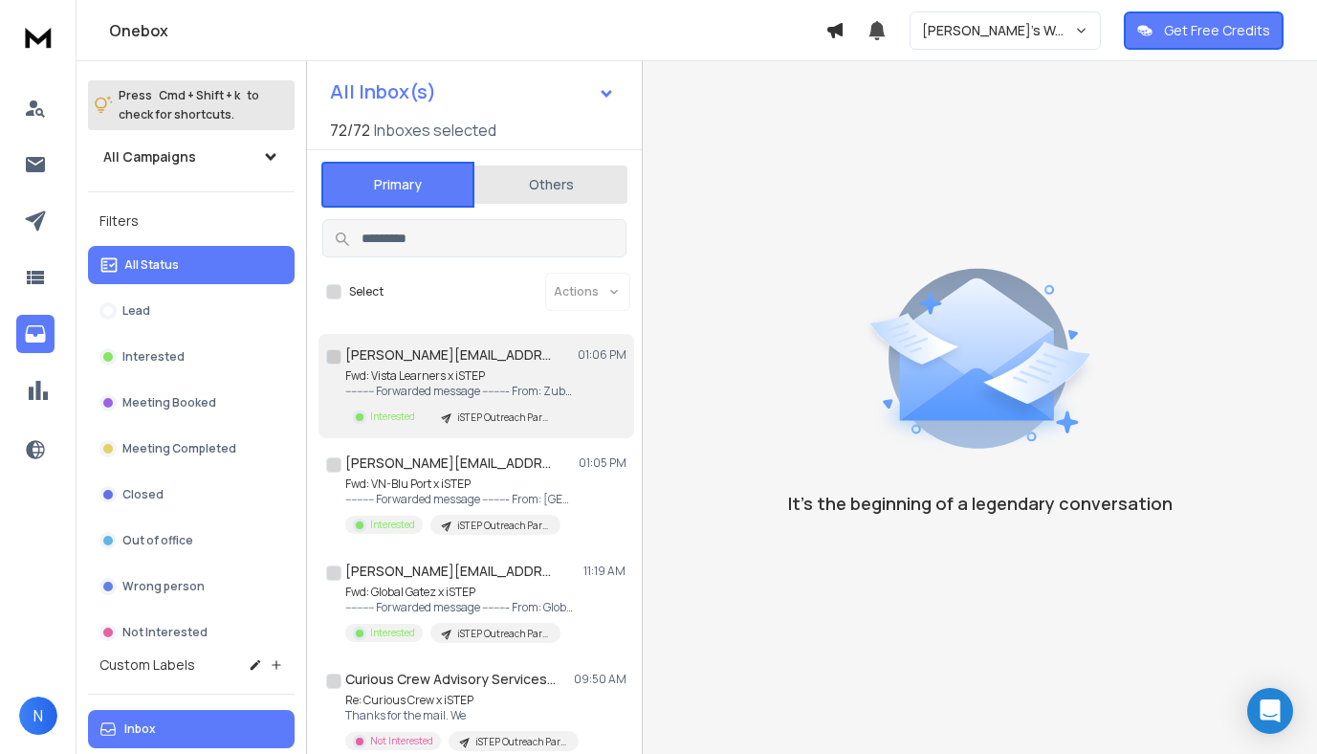
click at [473, 375] on p "Fwd: Vista Learners x iSTEP" at bounding box center [460, 375] width 230 height 15
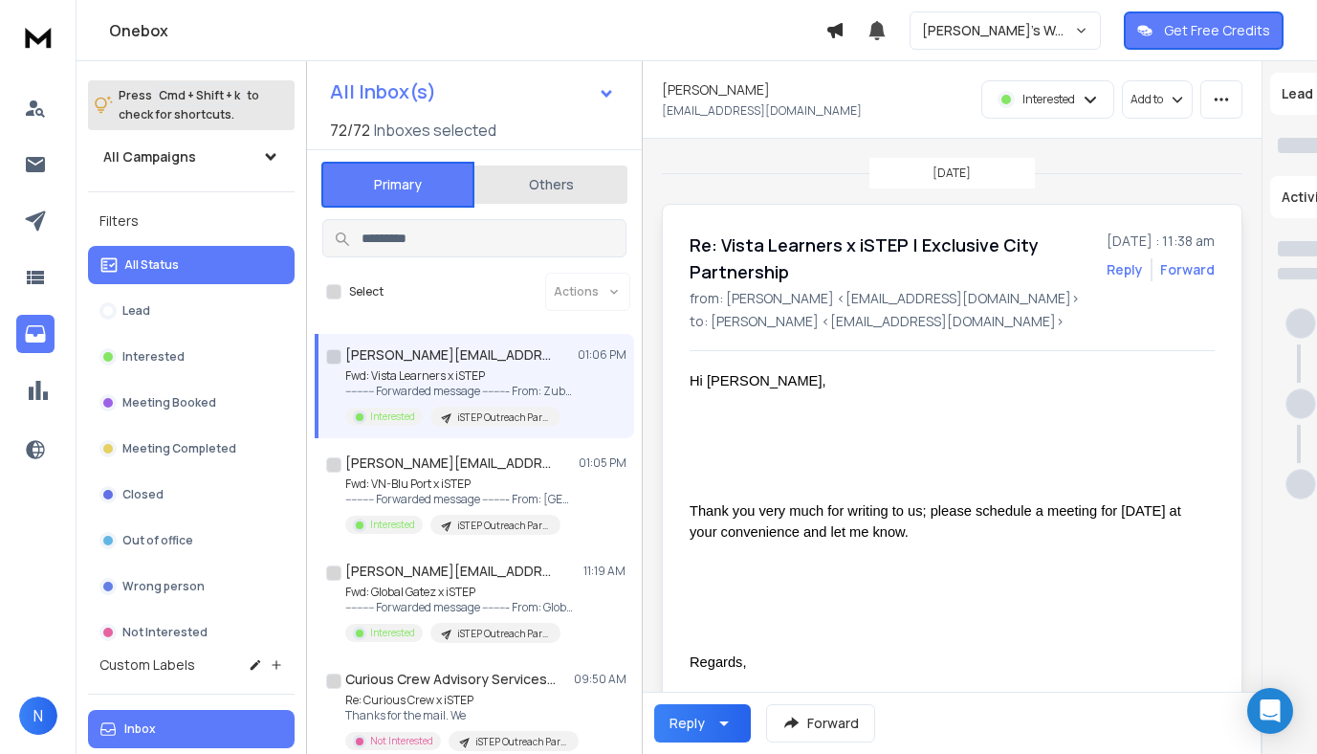
click at [555, 187] on button "Others" at bounding box center [551, 185] width 153 height 42
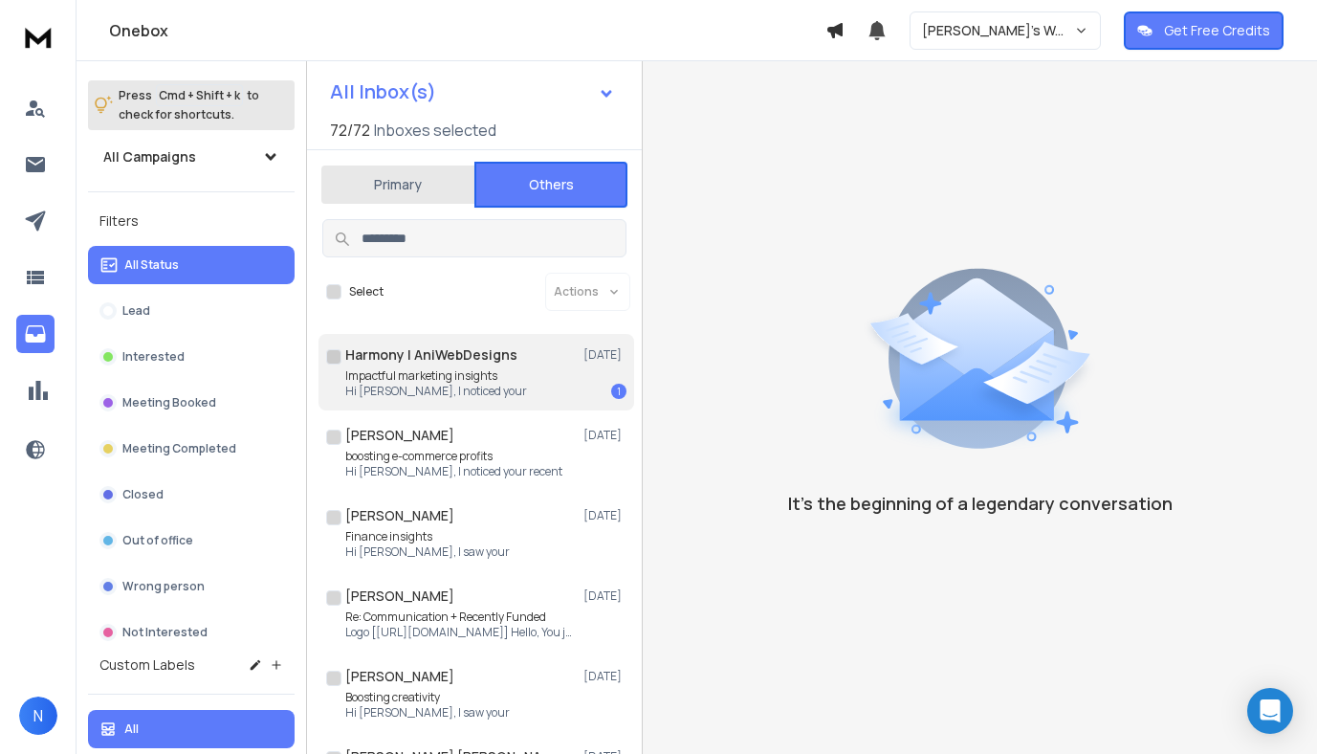
click at [453, 377] on p "Impactful marketing insights" at bounding box center [436, 375] width 182 height 15
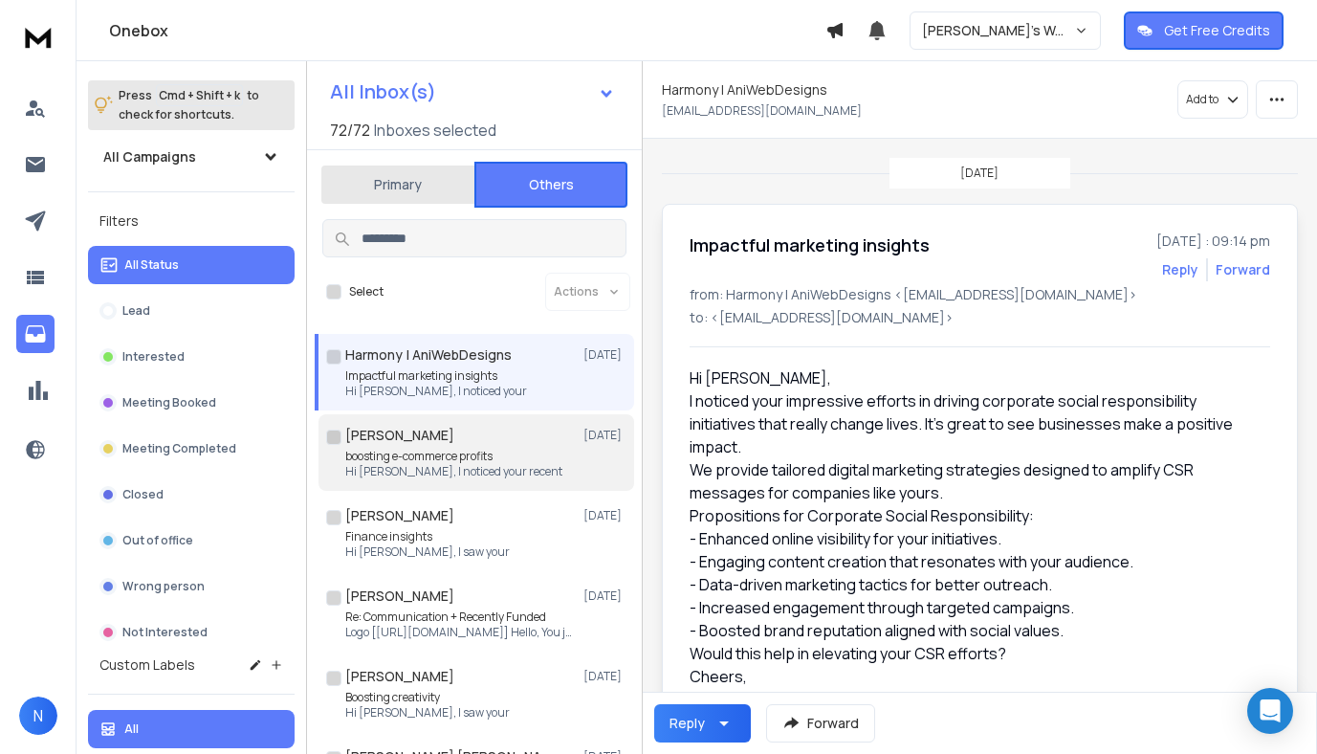
click at [373, 456] on p "boosting e-commerce profits" at bounding box center [453, 456] width 217 height 15
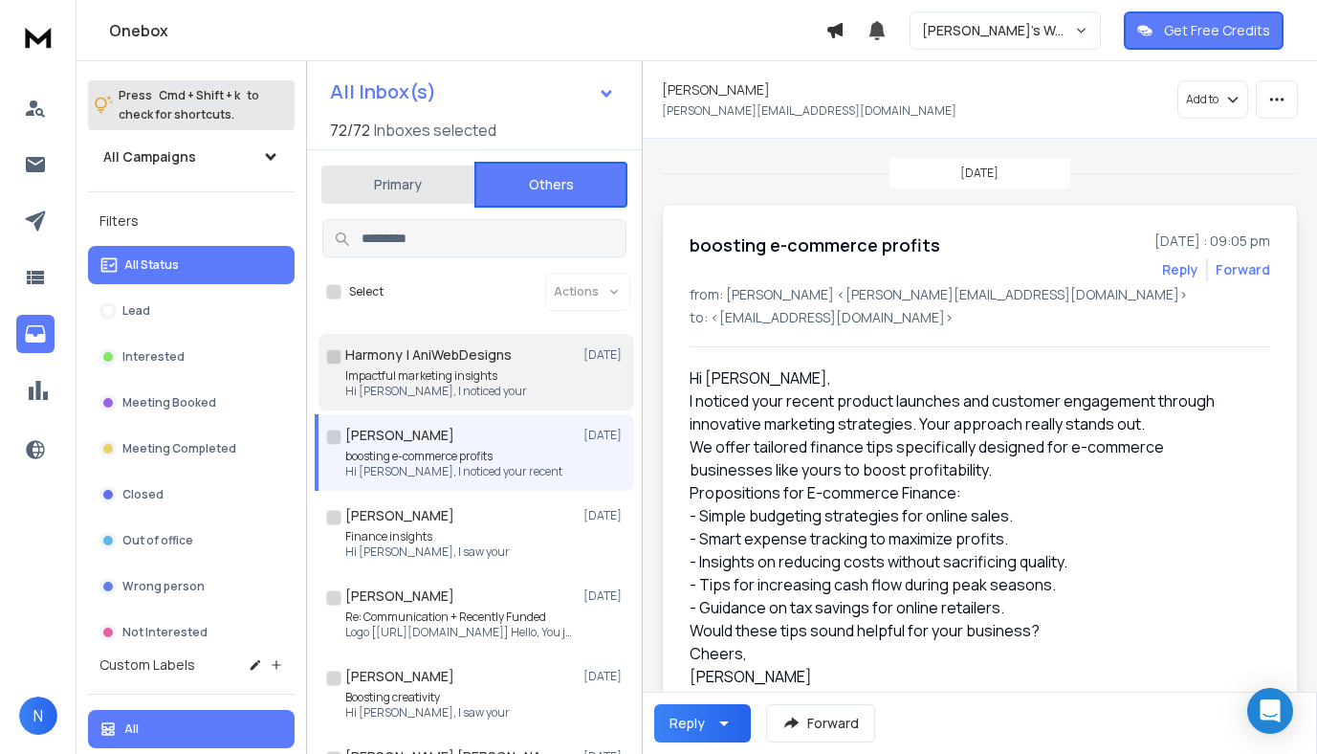
click at [428, 349] on h1 "Harmony | AniWebDesigns" at bounding box center [428, 354] width 166 height 19
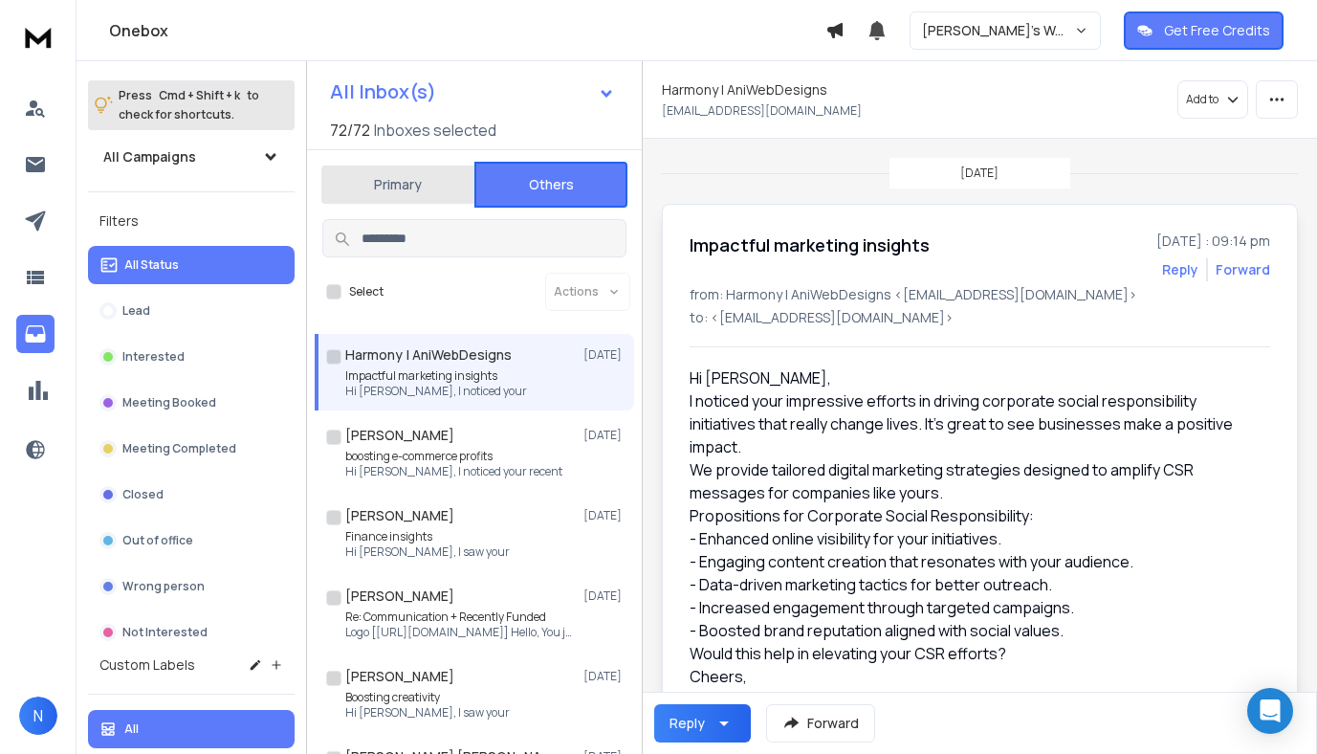
click at [409, 197] on button "Primary" at bounding box center [397, 185] width 153 height 42
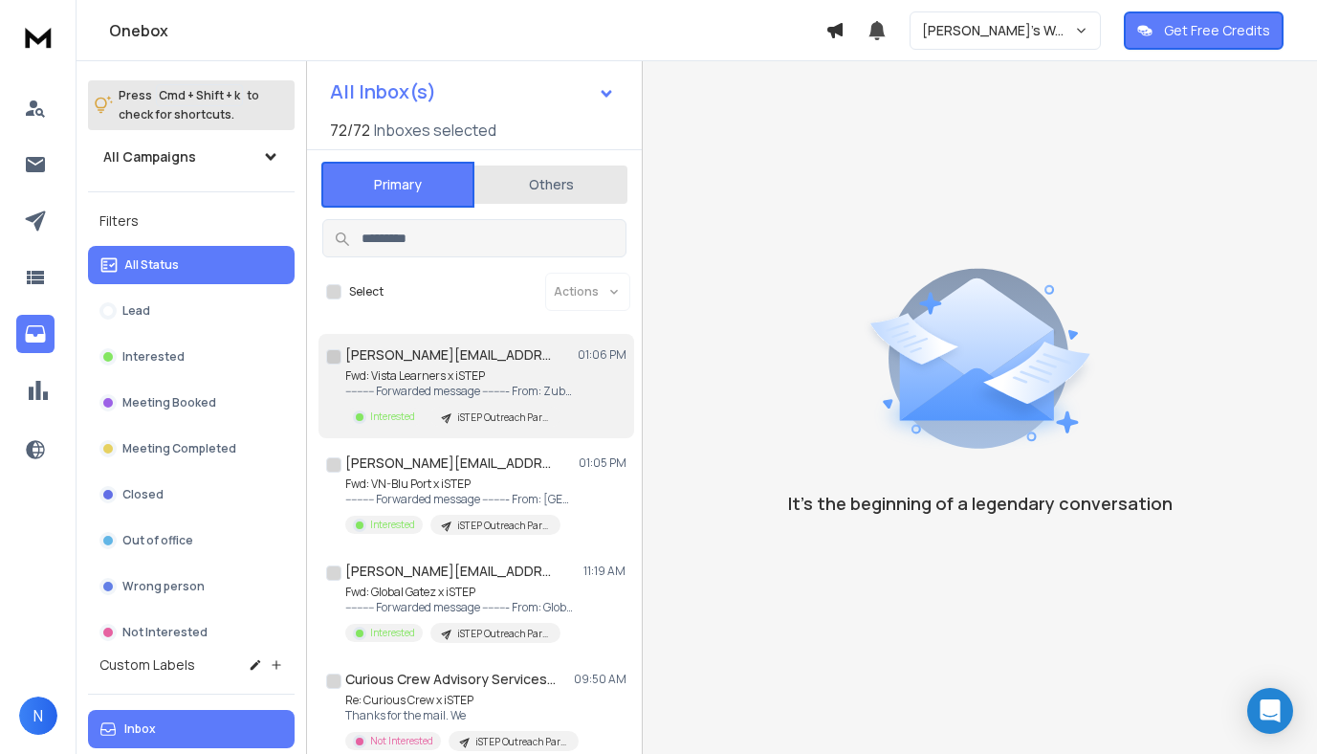
click at [496, 348] on h1 "[PERSON_NAME][EMAIL_ADDRESS][DOMAIN_NAME]" at bounding box center [450, 354] width 210 height 19
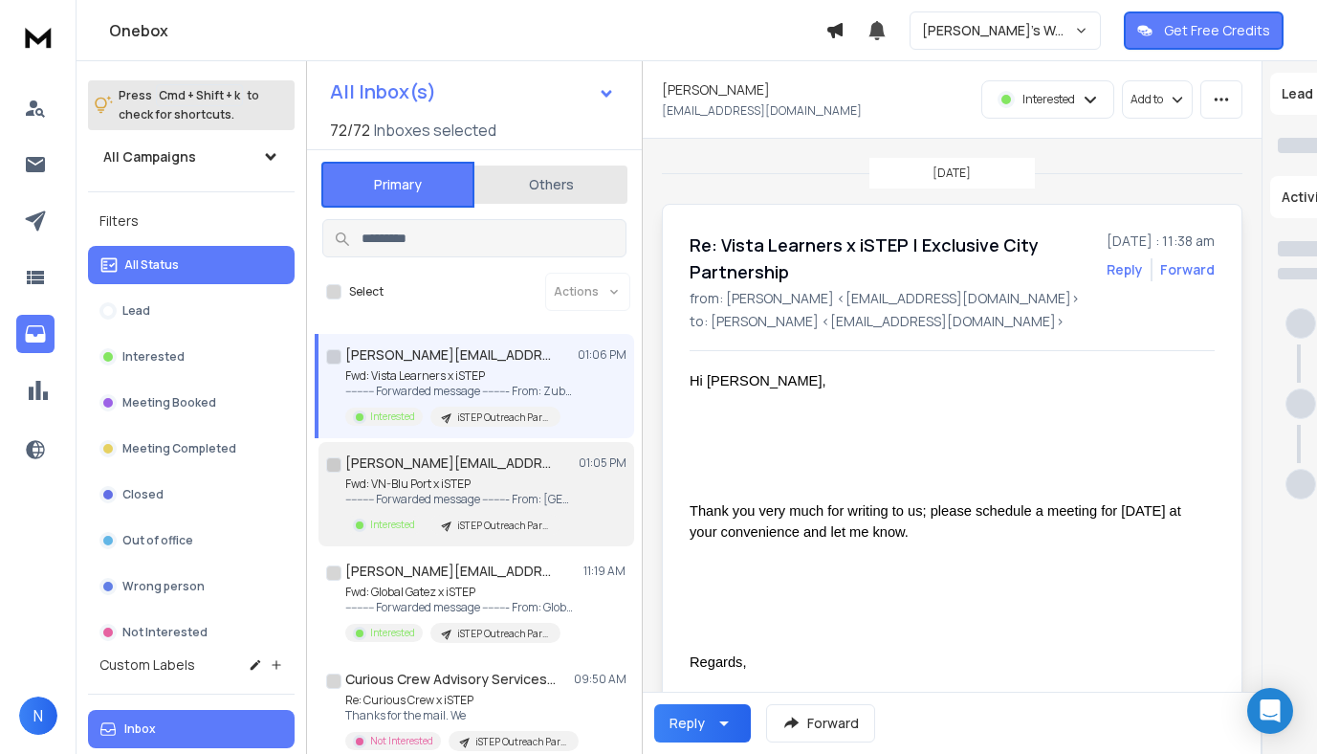
click at [459, 491] on p "Fwd: VN-Blu Port x iSTEP" at bounding box center [460, 483] width 230 height 15
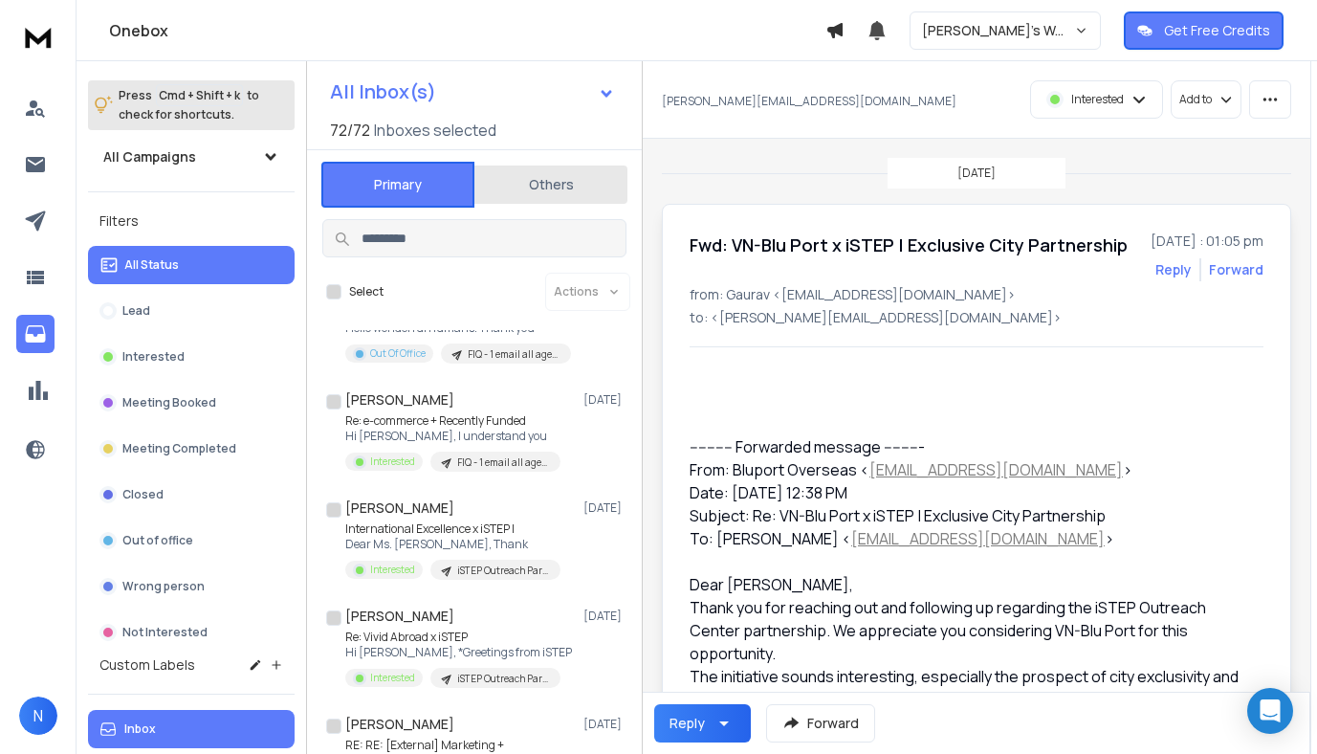
scroll to position [0, 0]
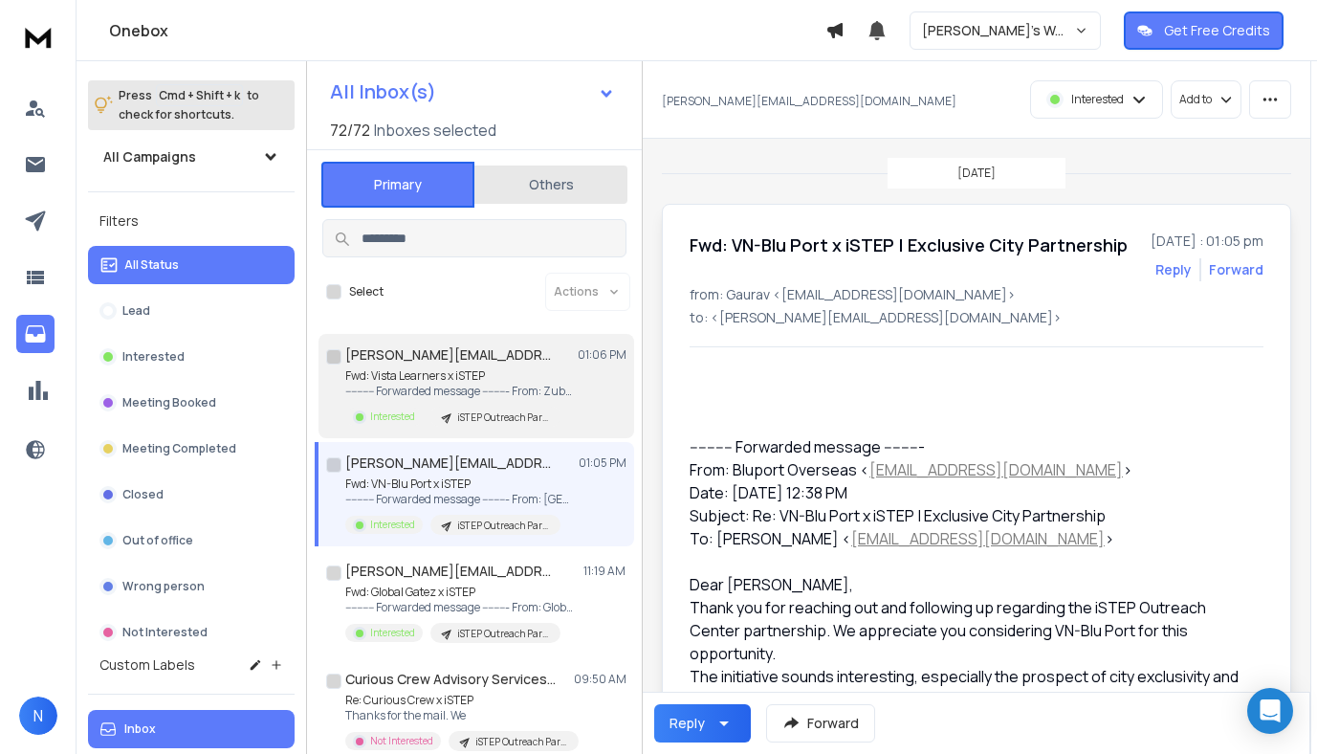
click at [455, 384] on p "---------- Forwarded message --------- From: Zubair" at bounding box center [460, 391] width 230 height 15
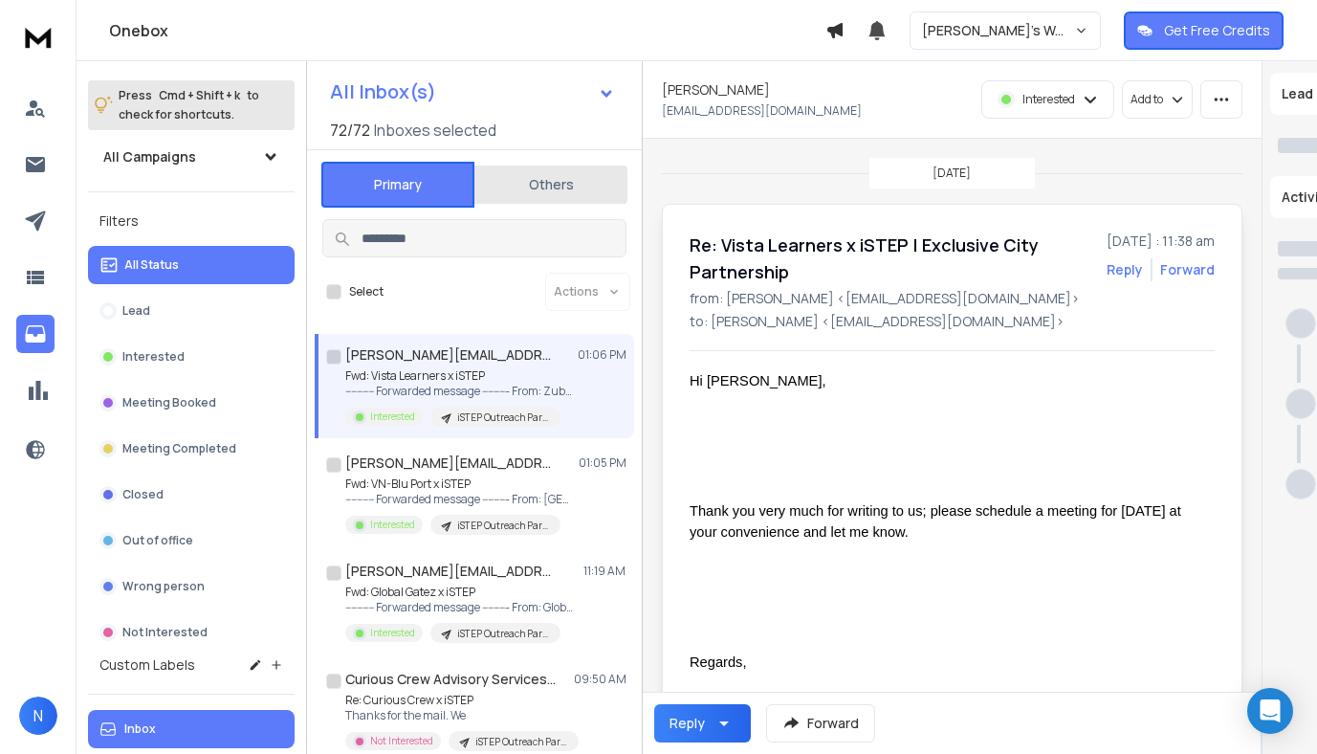
click at [542, 175] on button "Others" at bounding box center [551, 185] width 153 height 42
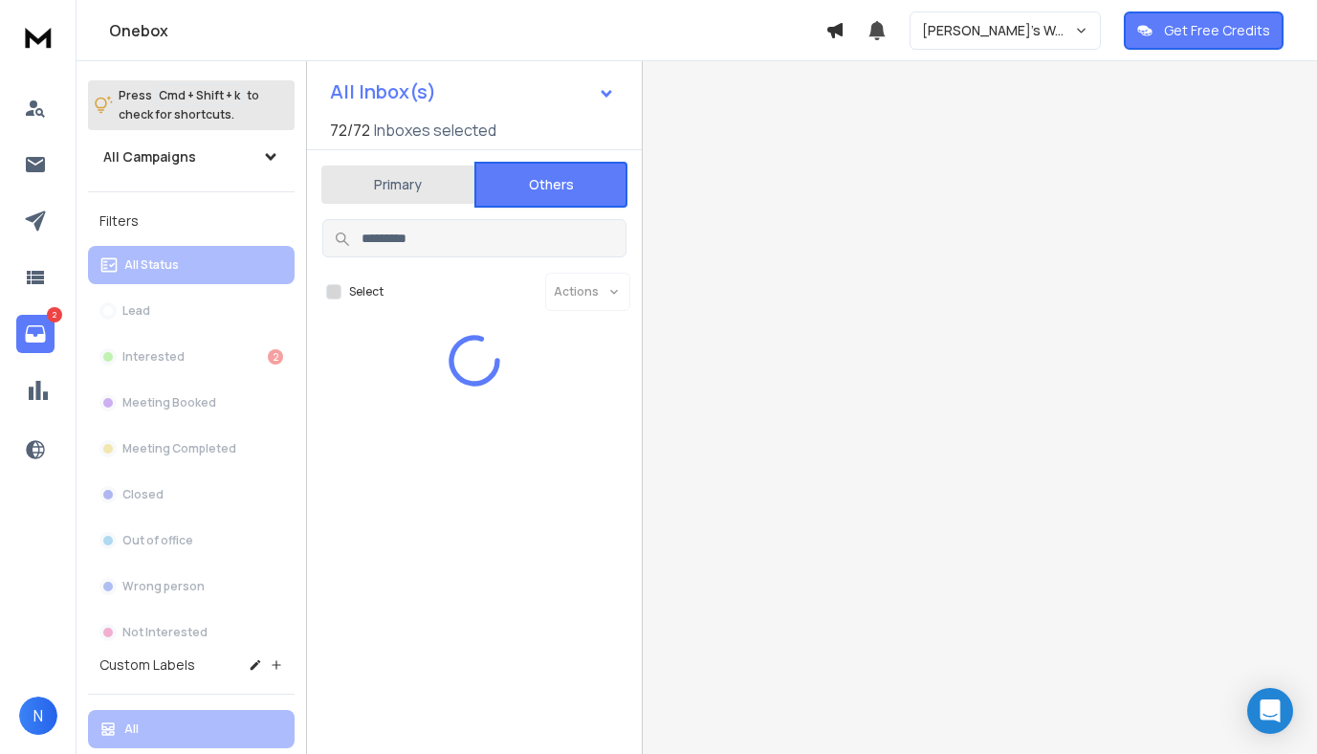
click at [387, 195] on button "Primary" at bounding box center [397, 185] width 153 height 42
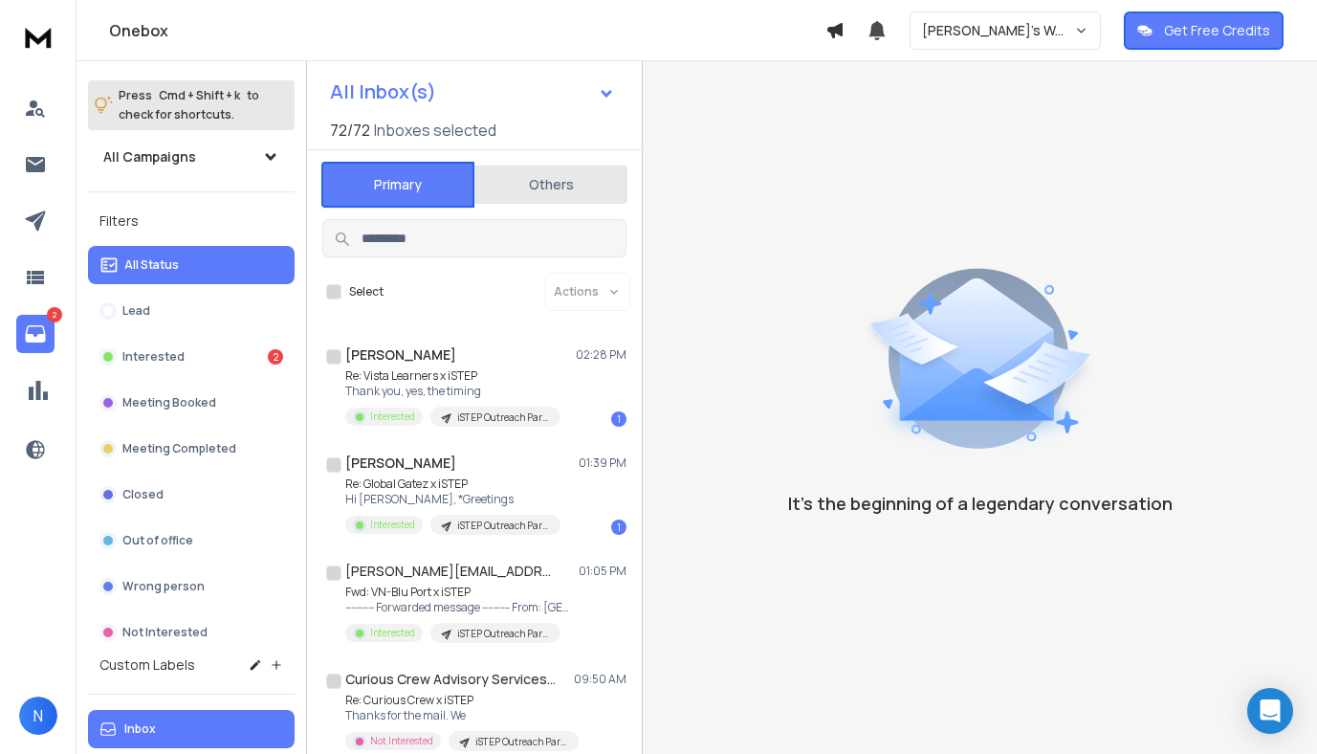
click at [399, 439] on div "[PERSON_NAME] 02:28 PM Re: Vista Learners x iSTEP Thank you, yes, the timing In…" at bounding box center [474, 609] width 335 height 558
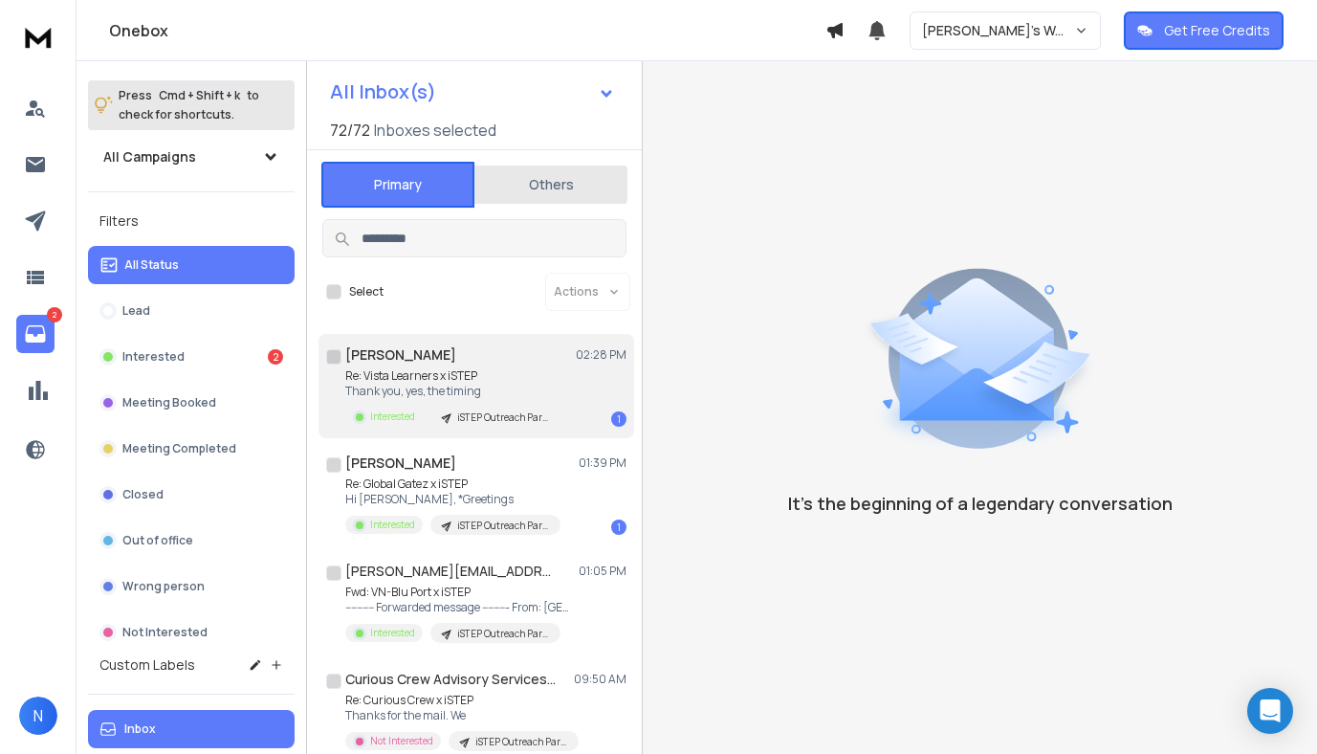
click at [430, 366] on div "[PERSON_NAME] 02:28 PM Re: Vista Learners x iSTEP Thank you, yes, the timing In…" at bounding box center [485, 385] width 281 height 81
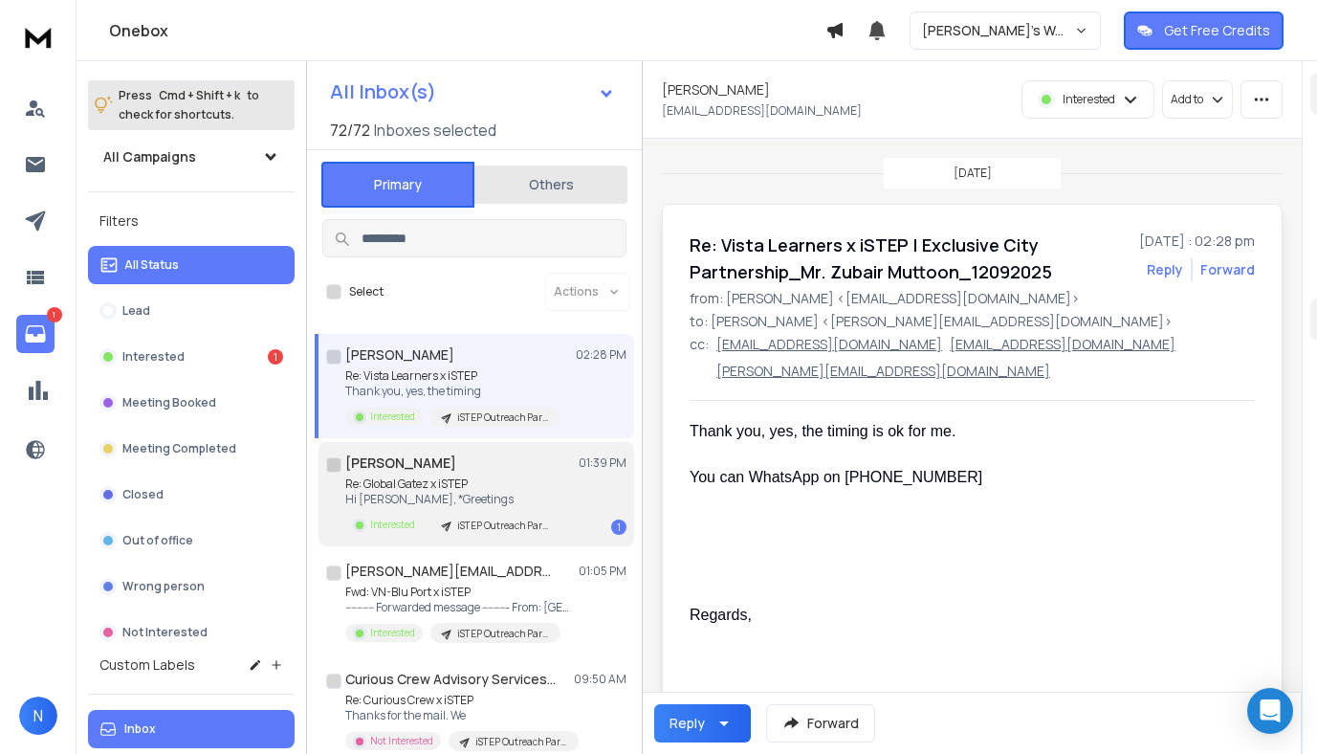
click at [431, 477] on p "Re: Global Gatez x iSTEP" at bounding box center [452, 483] width 215 height 15
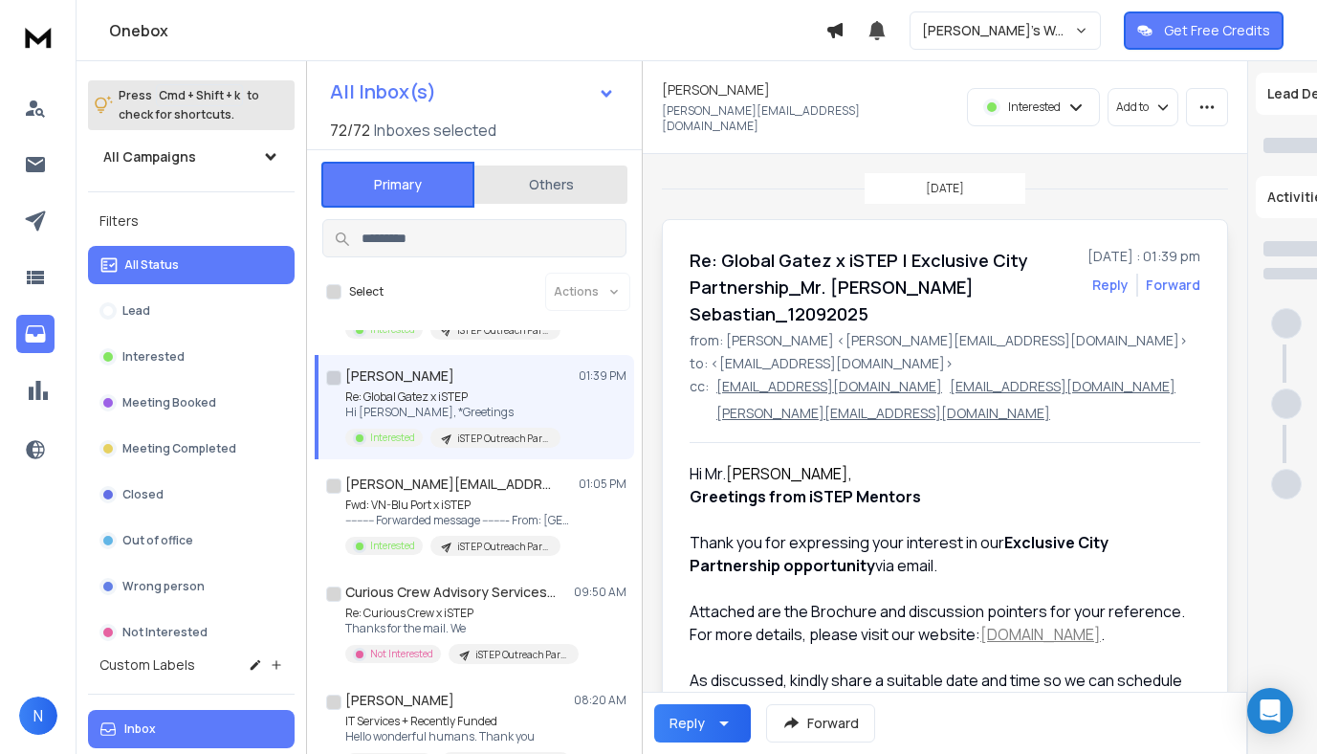
scroll to position [100, 0]
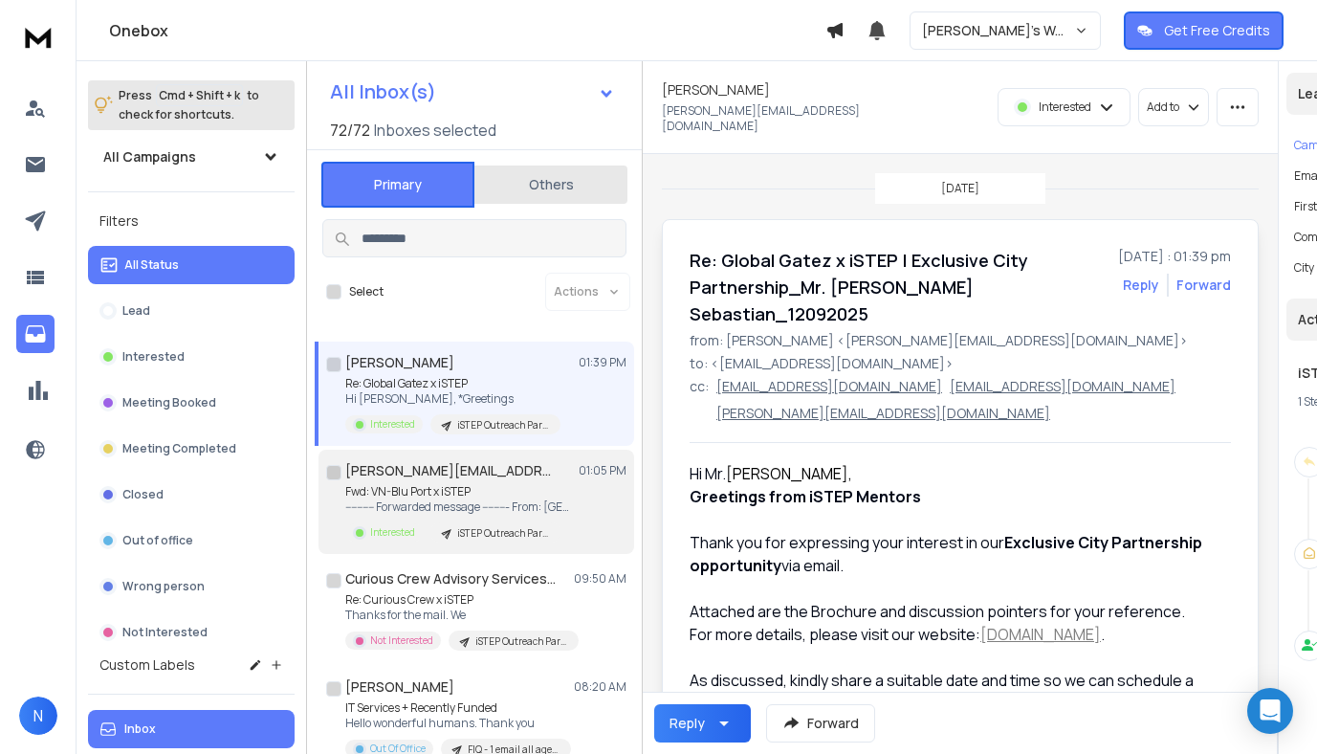
click at [458, 502] on p "---------- Forwarded message --------- From: [GEOGRAPHIC_DATA]" at bounding box center [460, 506] width 230 height 15
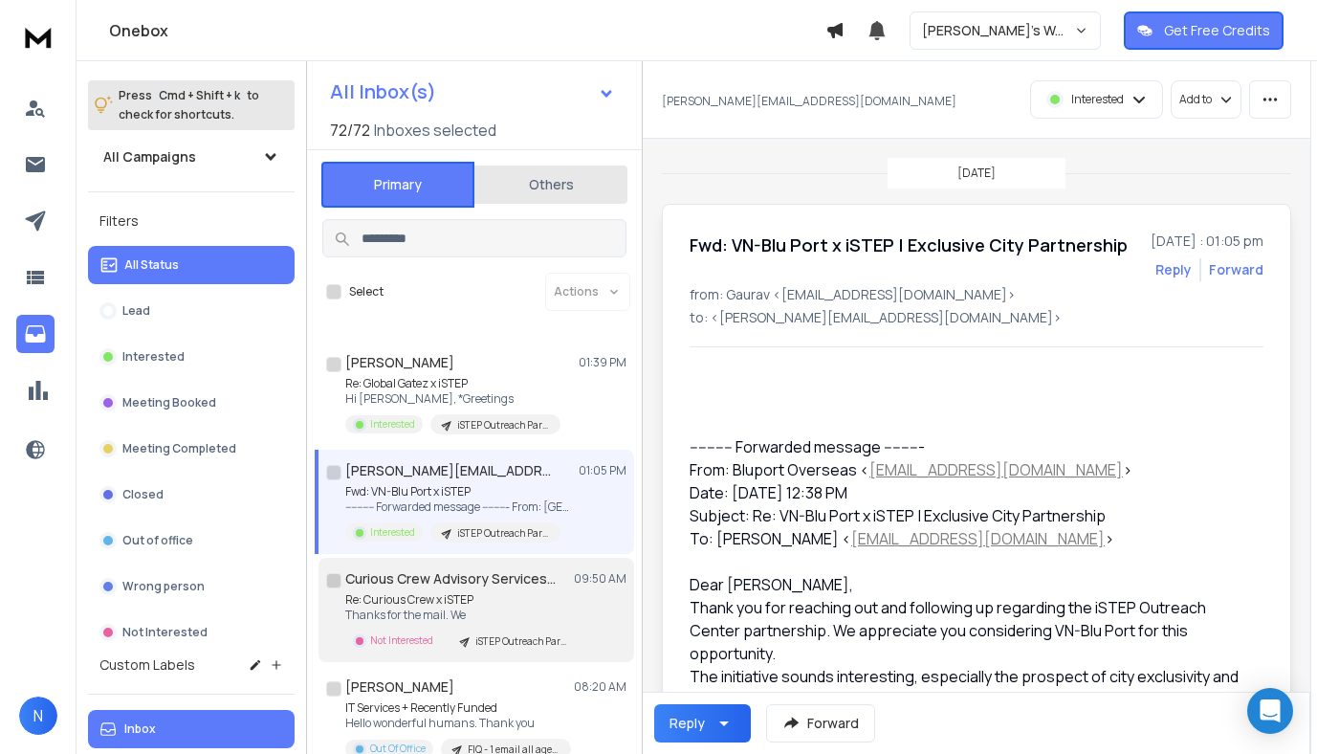
click at [436, 563] on div "Curious Crew Advisory Services LLP 09:50 AM Re: Curious Crew x iSTEP Thanks for…" at bounding box center [477, 610] width 316 height 104
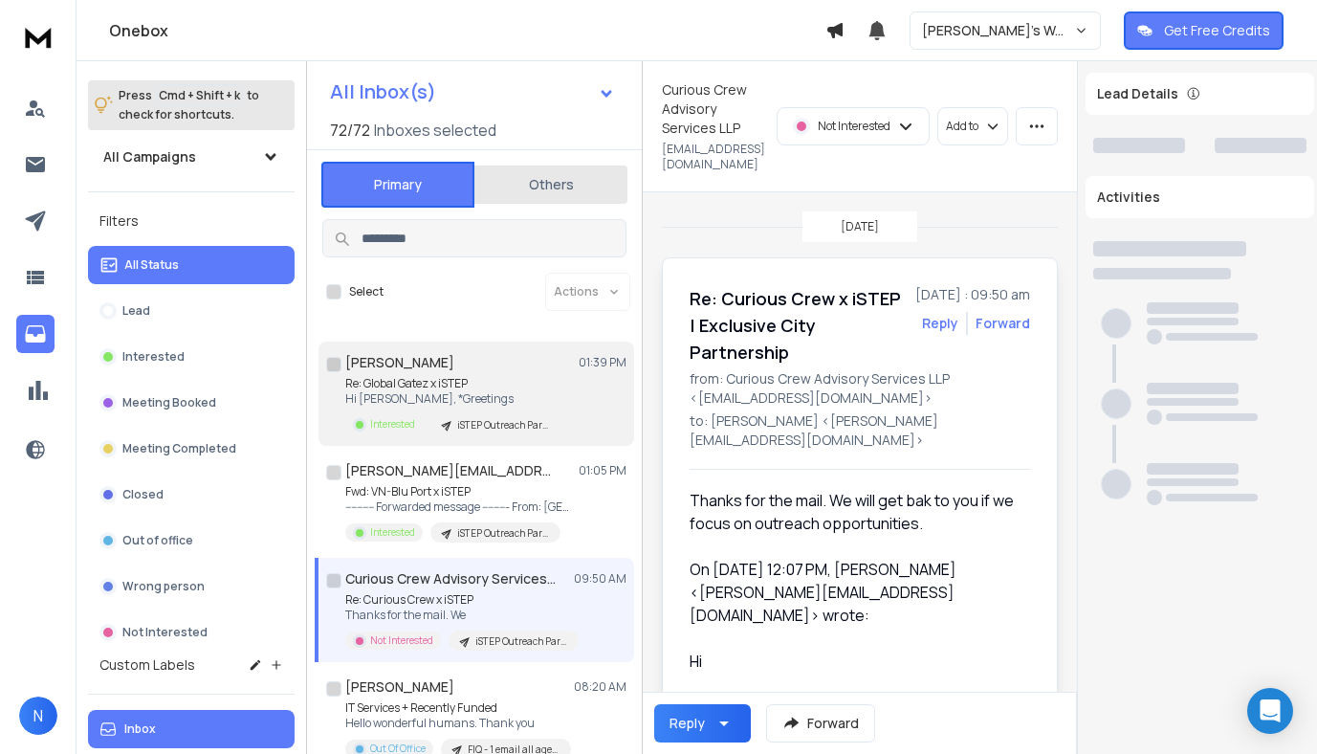
click at [441, 442] on div "[PERSON_NAME] 01:39 PM Re: Global Gatez x iSTEP Hi [PERSON_NAME], *Greetings In…" at bounding box center [477, 394] width 316 height 104
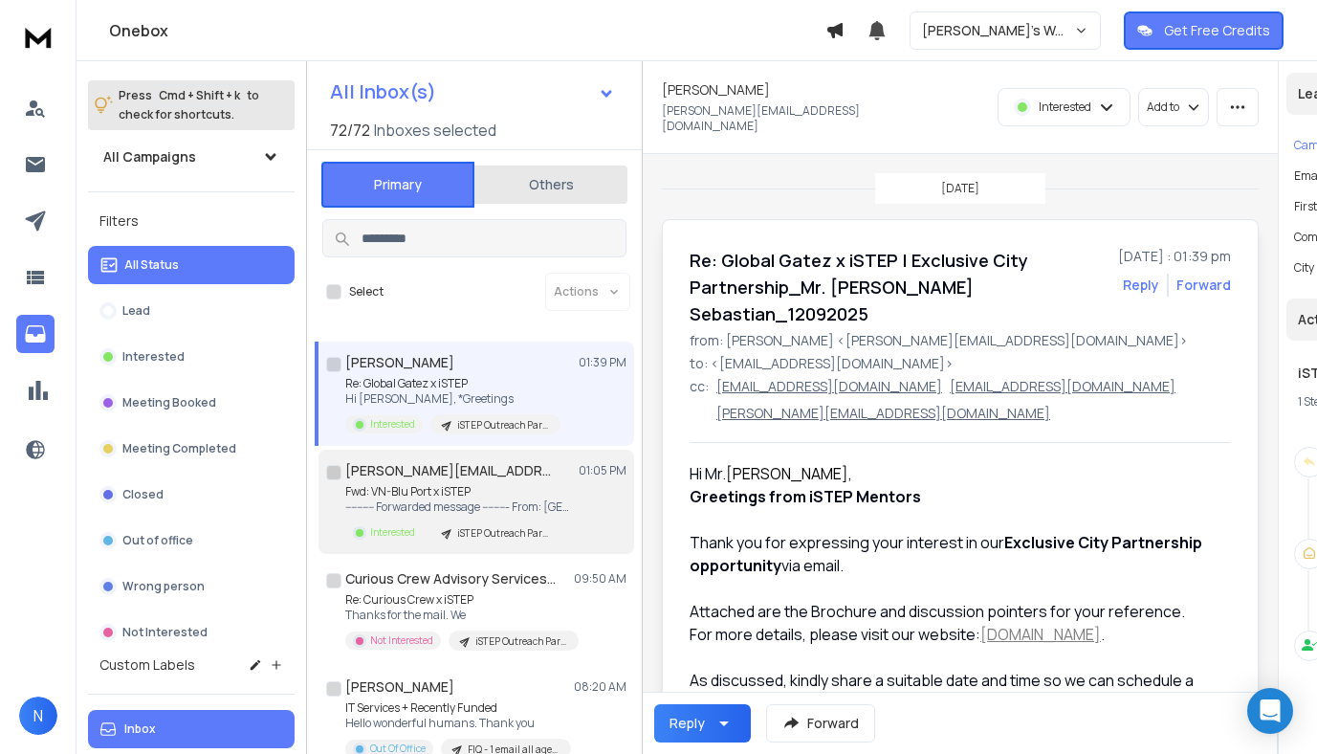
click at [424, 552] on div "[PERSON_NAME][EMAIL_ADDRESS][DOMAIN_NAME] 01:05 PM Fwd: VN-Blu Port x iSTEP ---…" at bounding box center [477, 502] width 316 height 104
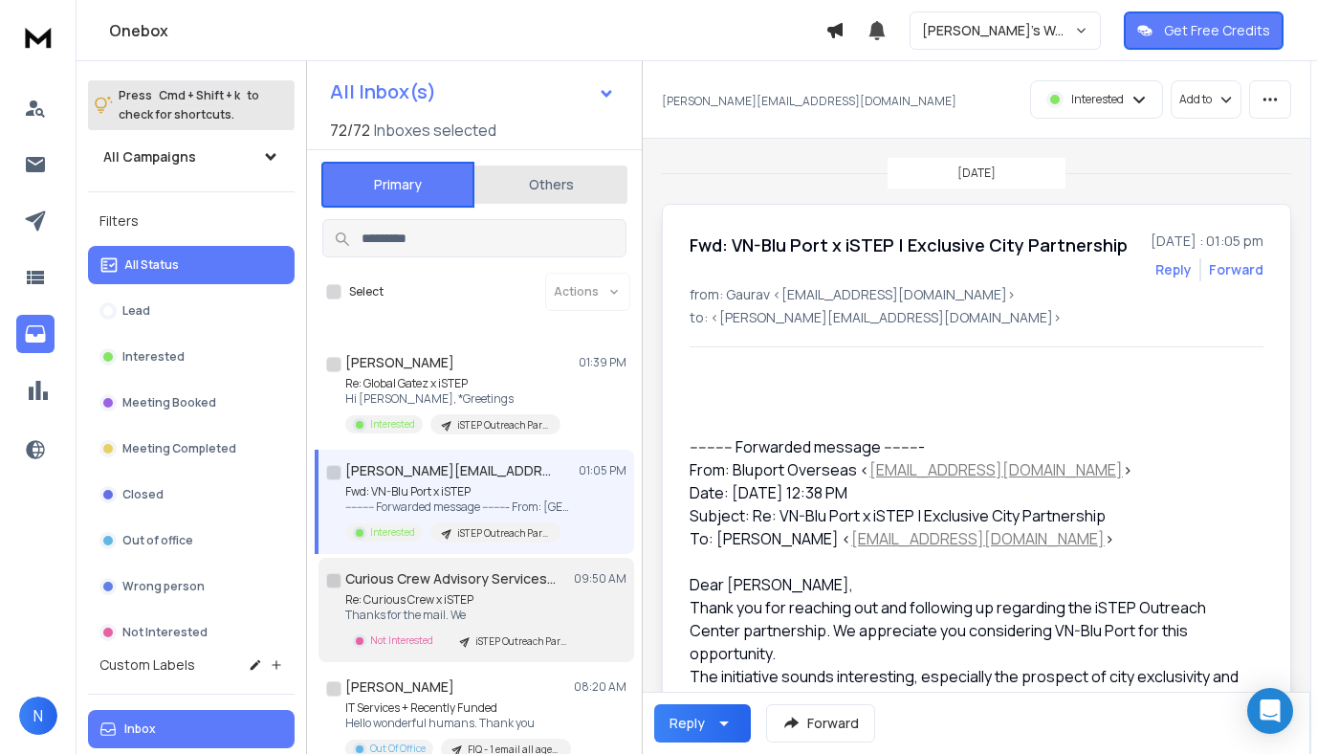
click at [423, 603] on p "Re: Curious Crew x iSTEP" at bounding box center [460, 599] width 230 height 15
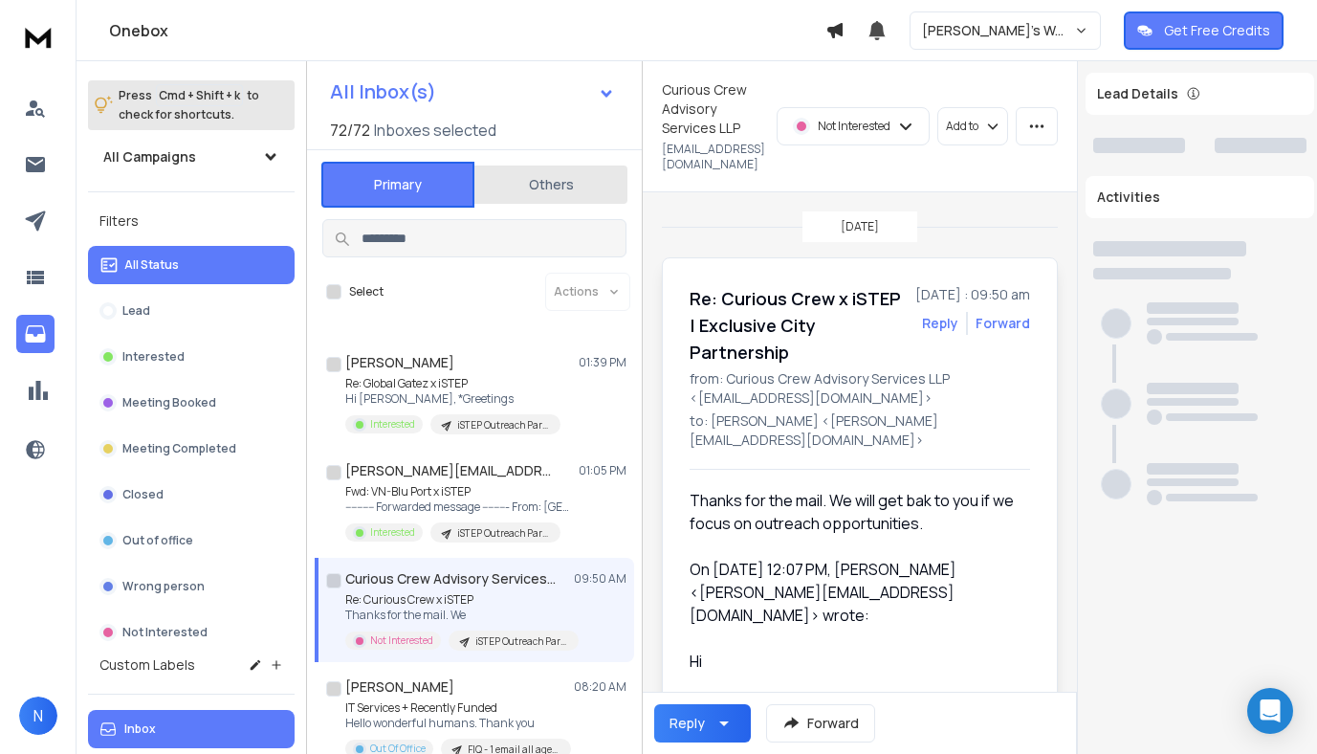
scroll to position [0, 0]
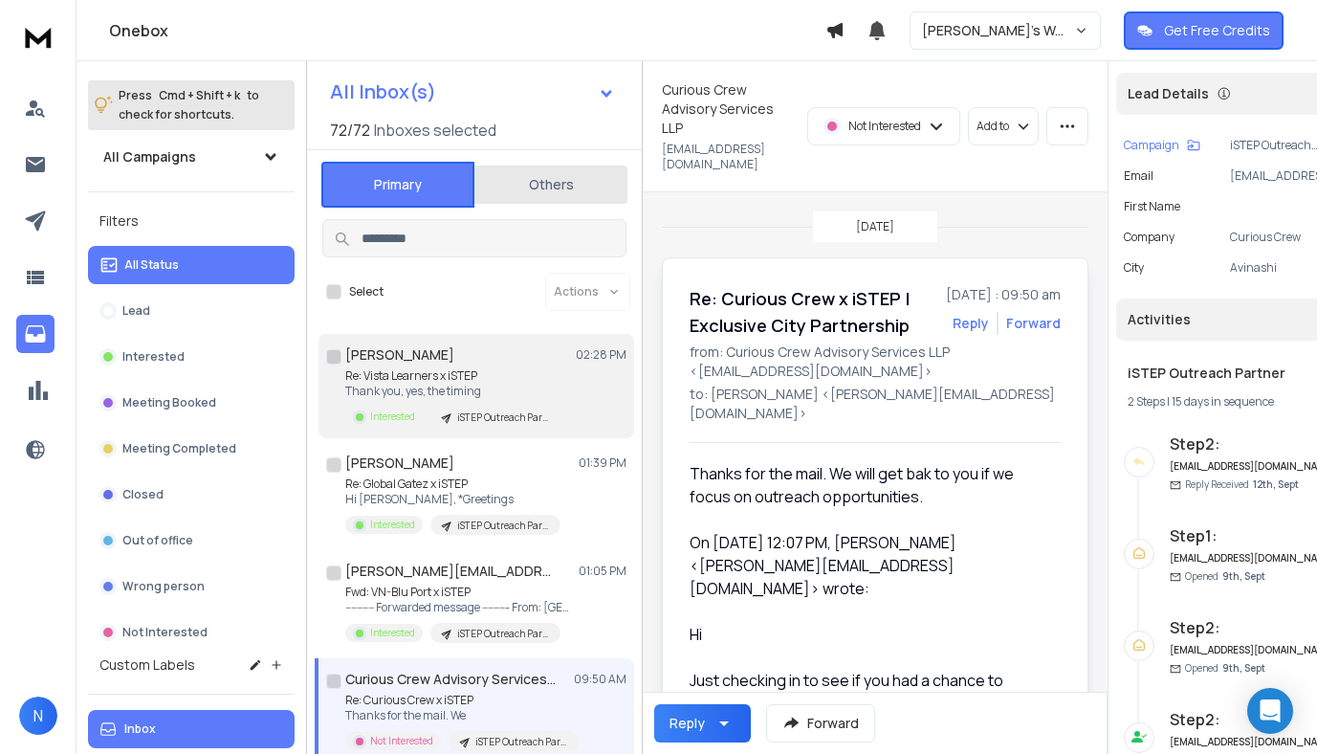
click at [416, 338] on div "[PERSON_NAME] 02:28 PM Re: Vista Learners x iSTEP Thank you, yes, the timing In…" at bounding box center [477, 386] width 316 height 104
